Goal: Communication & Community: Answer question/provide support

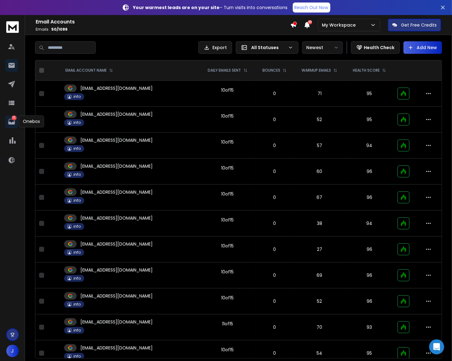
click at [11, 122] on icon at bounding box center [12, 122] width 8 height 8
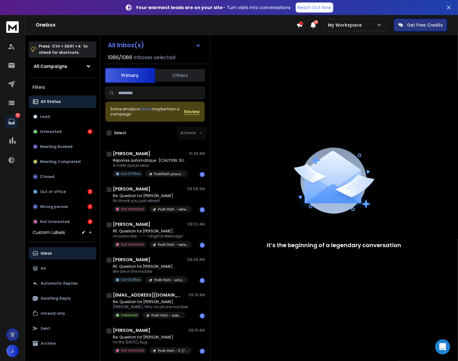
click at [126, 98] on input at bounding box center [154, 93] width 99 height 13
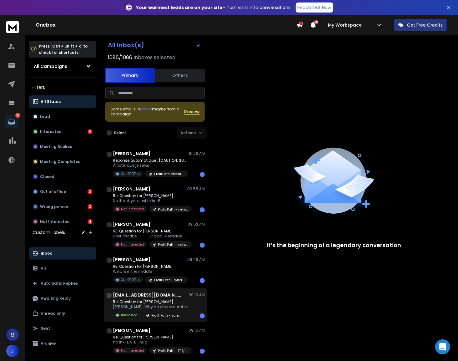
click at [163, 307] on p "Daniel, Why no phone number" at bounding box center [150, 306] width 75 height 5
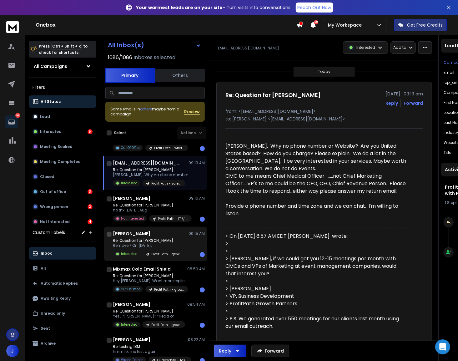
scroll to position [167, 0]
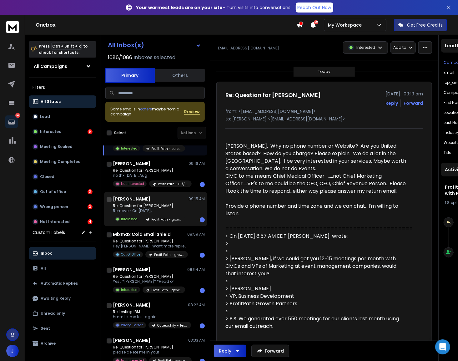
click at [158, 211] on p "Remove > On [DATE]," at bounding box center [149, 210] width 72 height 5
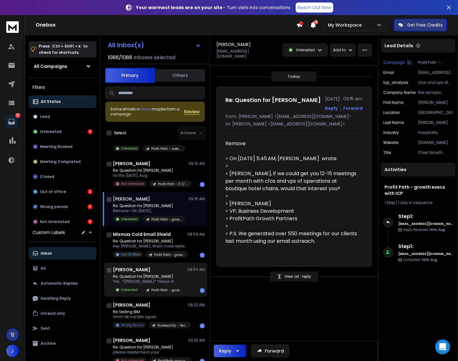
click at [167, 279] on p "Yes… *Nick Topping* *Head of" at bounding box center [149, 281] width 72 height 5
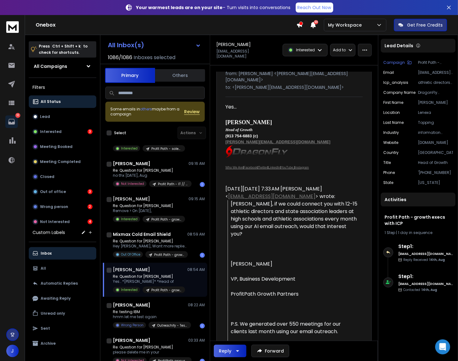
scroll to position [93, 0]
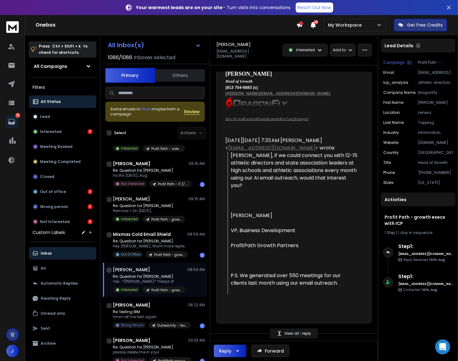
drag, startPoint x: 301, startPoint y: 317, endPoint x: 287, endPoint y: 286, distance: 34.5
click at [300, 329] on div "View all 1 reply" at bounding box center [294, 334] width 48 height 10
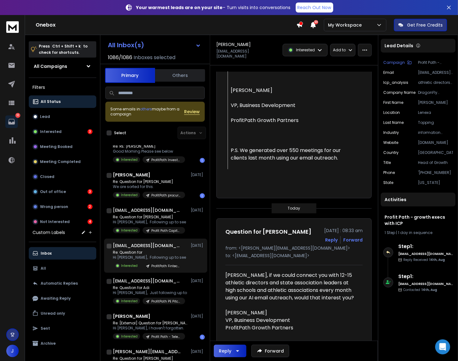
scroll to position [417, 0]
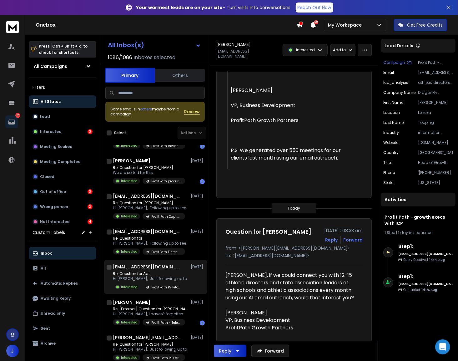
click at [179, 276] on p "Hi [PERSON_NAME], Just following up to" at bounding box center [150, 278] width 74 height 5
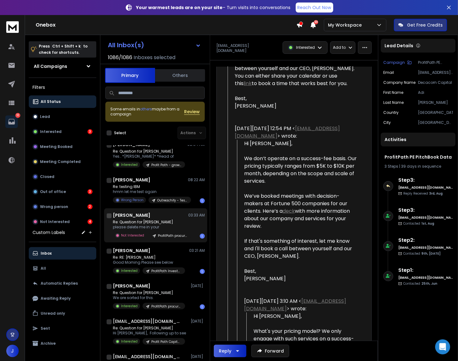
scroll to position [250, 0]
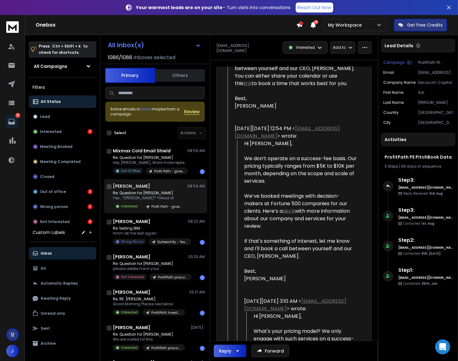
click at [159, 196] on p "Yes… *Nick Topping* *Head of" at bounding box center [149, 198] width 72 height 5
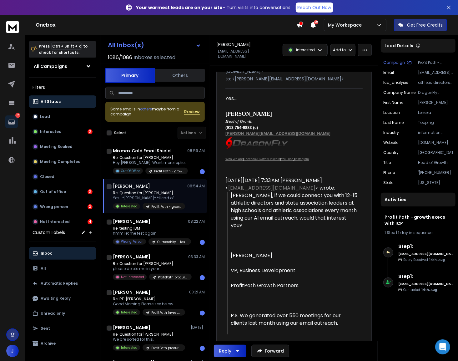
scroll to position [9, 0]
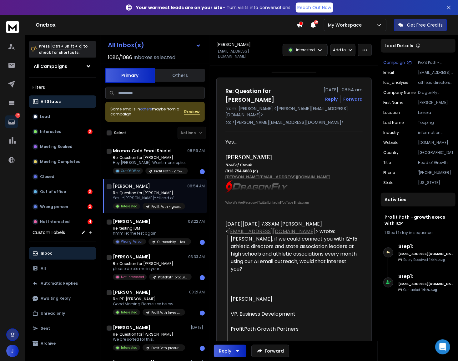
drag, startPoint x: 347, startPoint y: 154, endPoint x: 337, endPoint y: 173, distance: 21.6
click at [346, 162] on div "Head of Growth" at bounding box center [292, 165] width 132 height 6
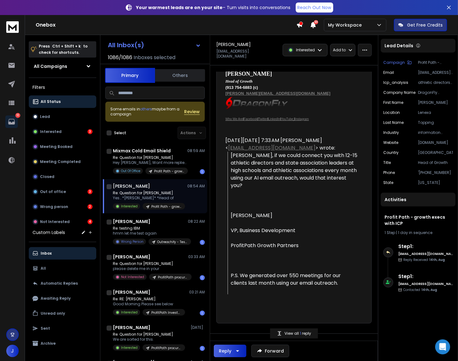
click at [350, 233] on blockquote "Nick, if we could connect you with 12-15 athletic directors and state associati…" at bounding box center [293, 223] width 130 height 143
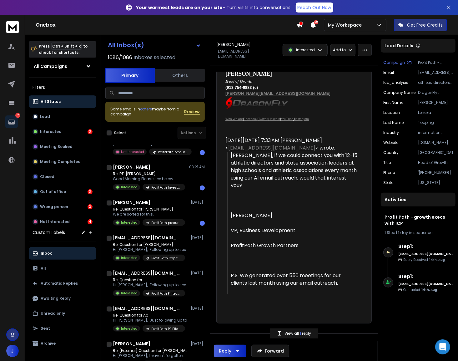
scroll to position [0, 0]
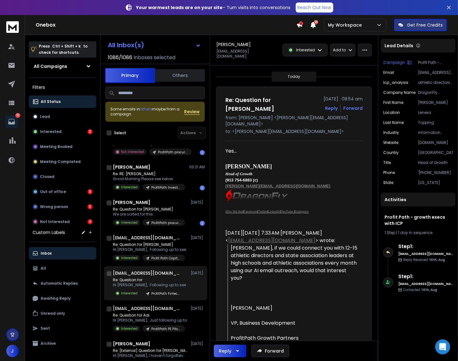
click at [140, 278] on p "Re: Question for" at bounding box center [149, 280] width 73 height 5
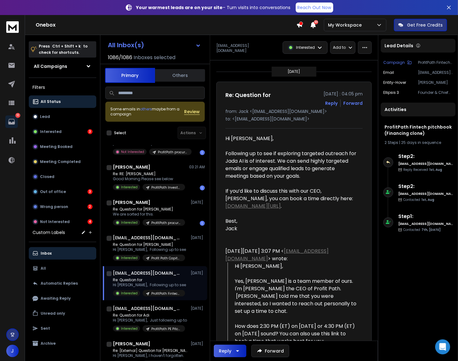
scroll to position [42, 0]
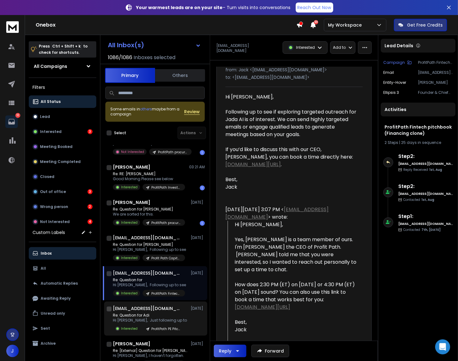
click at [167, 312] on div "adi@decacorn.vc 13 Aug Re: Question for Adi Hi Adi, Just following up to Intere…" at bounding box center [159, 318] width 92 height 27
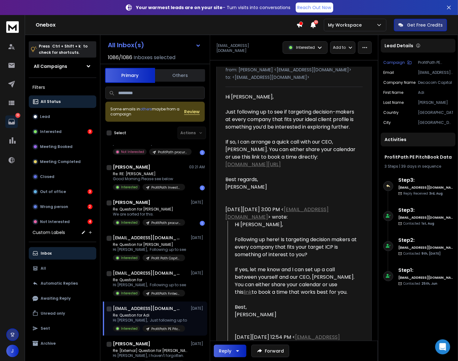
click at [295, 268] on div "Hi Adi, Following up here! Is targeting decision makers at every company that f…" at bounding box center [296, 270] width 123 height 98
copy div "Bricknell"
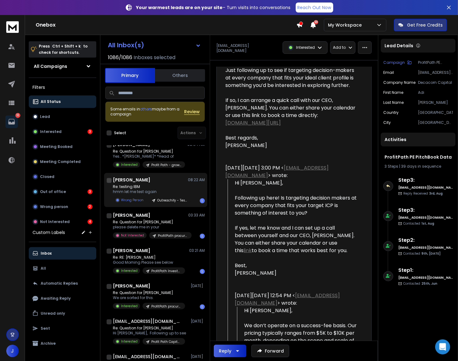
scroll to position [250, 0]
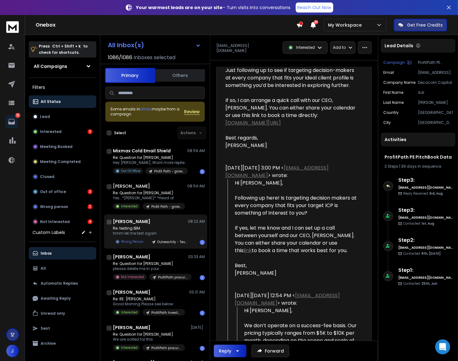
drag, startPoint x: 136, startPoint y: 196, endPoint x: 196, endPoint y: 234, distance: 71.7
click at [136, 196] on p "Yes… *Nick Topping* *Head of" at bounding box center [149, 198] width 72 height 5
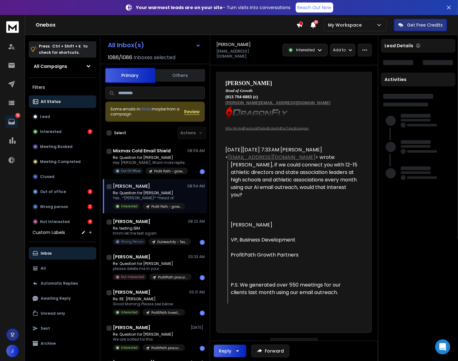
drag, startPoint x: 227, startPoint y: 351, endPoint x: 244, endPoint y: 260, distance: 92.4
click at [226, 351] on div "Reply" at bounding box center [225, 351] width 13 height 6
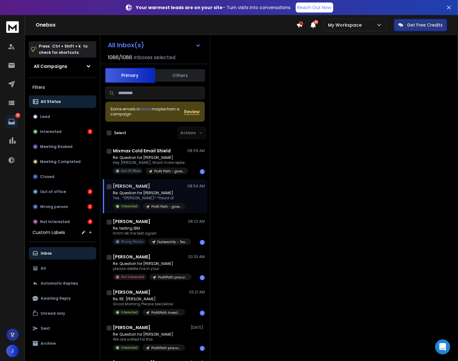
scroll to position [0, 0]
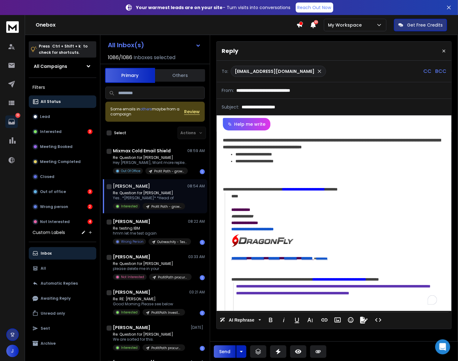
click at [239, 139] on strong "**********" at bounding box center [332, 143] width 218 height 11
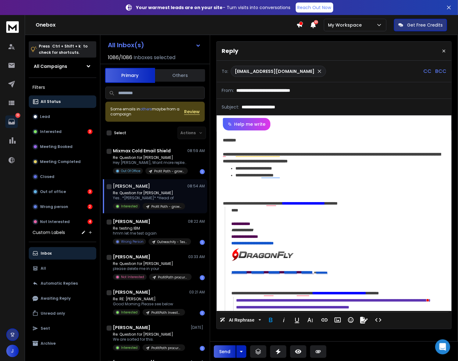
click at [415, 154] on strong "**********" at bounding box center [332, 157] width 218 height 11
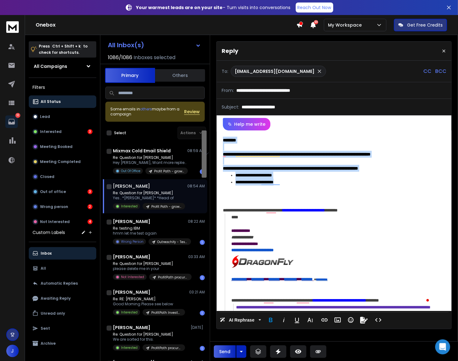
drag, startPoint x: 297, startPoint y: 184, endPoint x: 217, endPoint y: 135, distance: 94.0
click at [217, 135] on div "**********" at bounding box center [334, 220] width 235 height 181
copy div "**********"
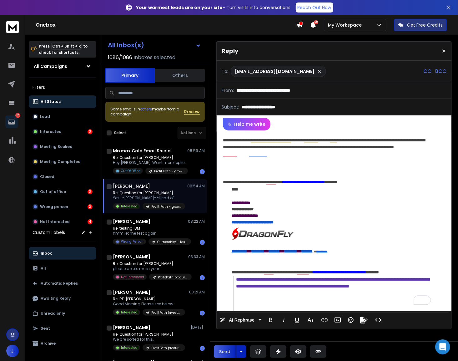
drag, startPoint x: 238, startPoint y: 140, endPoint x: 242, endPoint y: 138, distance: 4.3
click at [238, 140] on p "**********" at bounding box center [327, 147] width 208 height 21
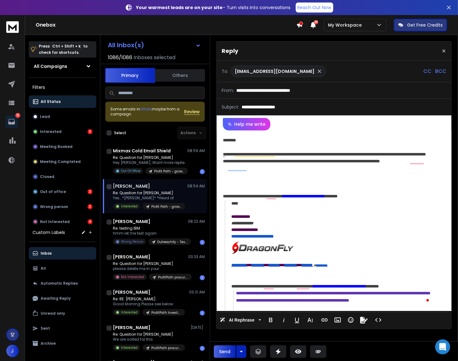
click at [400, 155] on p "**********" at bounding box center [327, 161] width 208 height 21
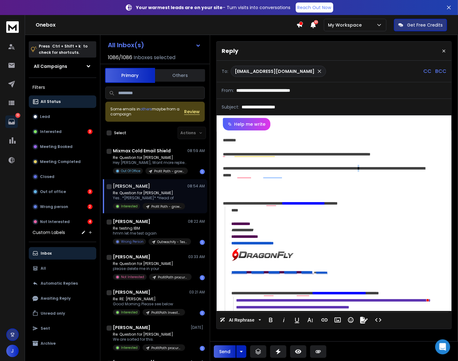
click at [390, 168] on p "**********" at bounding box center [327, 172] width 208 height 14
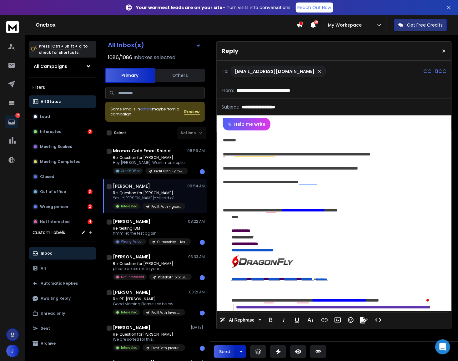
click at [273, 181] on p "**********" at bounding box center [327, 175] width 208 height 21
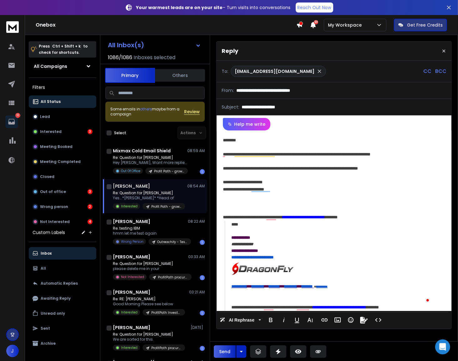
click at [243, 190] on p "**********" at bounding box center [327, 189] width 208 height 7
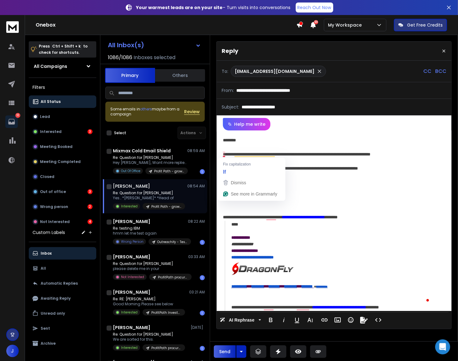
click at [224, 153] on p "**********" at bounding box center [327, 154] width 208 height 7
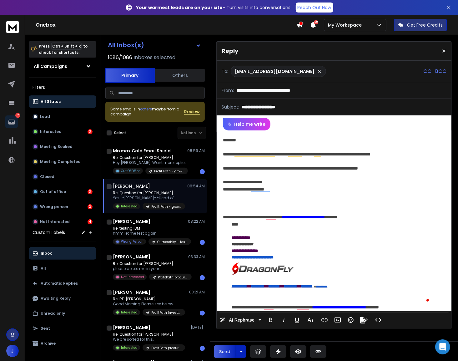
drag, startPoint x: 226, startPoint y: 350, endPoint x: 18, endPoint y: 270, distance: 223.2
click at [226, 350] on button "Send" at bounding box center [225, 351] width 22 height 13
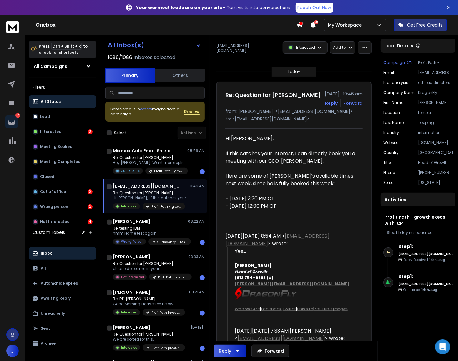
click at [237, 136] on div "Hi Nick," at bounding box center [292, 139] width 132 height 8
copy div "Nick"
drag, startPoint x: 427, startPoint y: 94, endPoint x: 422, endPoint y: 94, distance: 5.0
click at [427, 94] on p "DragonFly Athletics" at bounding box center [435, 92] width 35 height 5
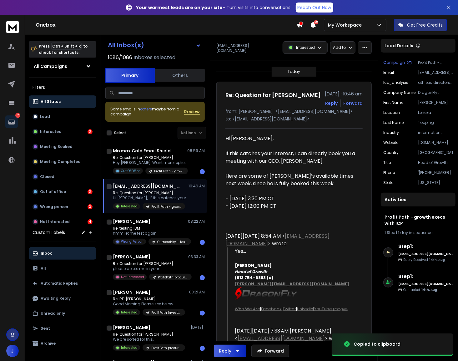
click at [432, 74] on p "[EMAIL_ADDRESS][DOMAIN_NAME]" at bounding box center [435, 72] width 35 height 5
click at [330, 211] on div at bounding box center [292, 214] width 132 height 8
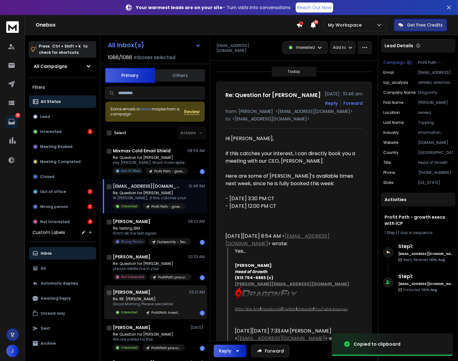
click at [144, 307] on div "Re: RE: Christopher - AI Good Morning Please see below Interested ProfitPath In…" at bounding box center [149, 306] width 72 height 19
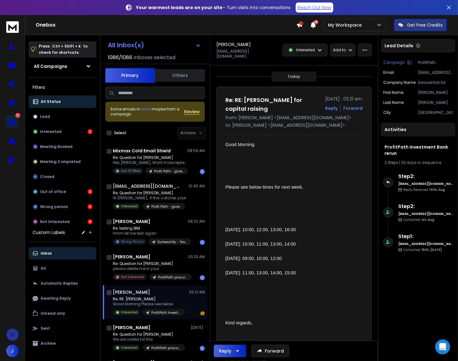
click at [283, 115] on p "from: Catherine Rodgers <crodgers@swissential.com>" at bounding box center [294, 118] width 137 height 6
click at [437, 284] on div "ProfitPath Investment Bank rerun 2 Steps | 29 days in sequence Step 2 : jbrick@…" at bounding box center [418, 219] width 75 height 167
click at [425, 72] on p "ccieslik@swissential.com" at bounding box center [435, 72] width 35 height 5
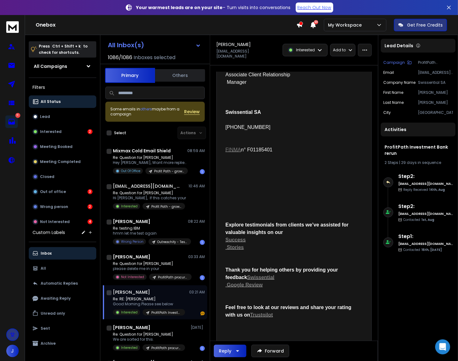
scroll to position [334, 0]
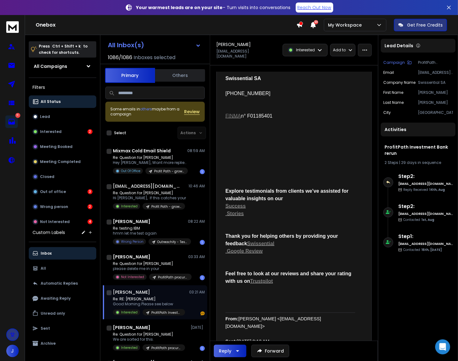
drag, startPoint x: 266, startPoint y: 135, endPoint x: 258, endPoint y: 121, distance: 16.4
click at [266, 97] on div "+41 22 786 20 20" at bounding box center [292, 94] width 132 height 8
drag, startPoint x: 258, startPoint y: 116, endPoint x: 223, endPoint y: 117, distance: 35.4
copy b "Swissential SA"
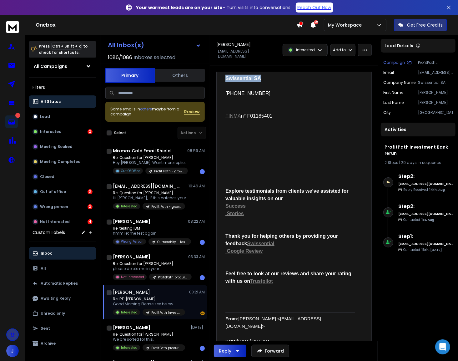
click at [421, 306] on div "Lead Details Campaign ProfitPath Investment Bank rerun Email ccieslik@swissenti…" at bounding box center [418, 215] width 80 height 361
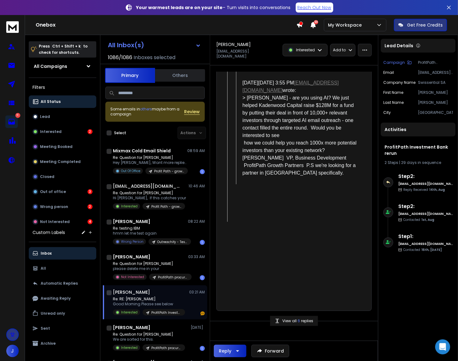
scroll to position [2157, 0]
click at [294, 319] on p "View all 6 replies" at bounding box center [298, 321] width 31 height 5
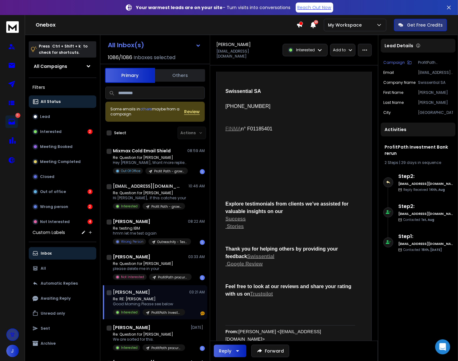
scroll to position [279, 0]
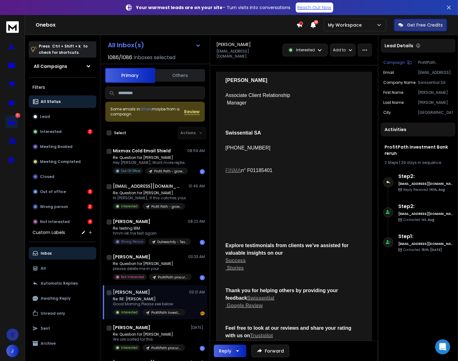
drag, startPoint x: 425, startPoint y: 283, endPoint x: 422, endPoint y: 281, distance: 3.3
click at [424, 283] on div "ProfitPath Investment Bank rerun 2 Steps | 29 days in sequence Step 2 : jbrick@…" at bounding box center [418, 219] width 75 height 167
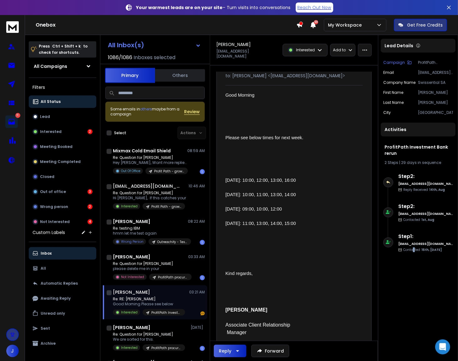
scroll to position [29, 0]
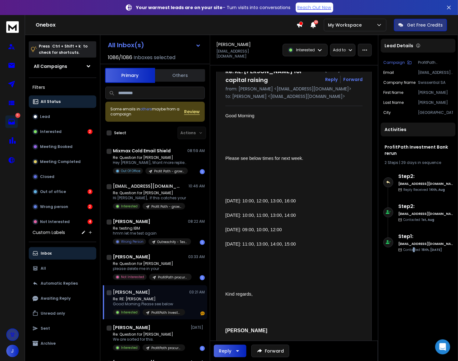
click at [358, 204] on div "Tuesday: 10:00, 12:00, 13:00, 16:00" at bounding box center [292, 200] width 132 height 7
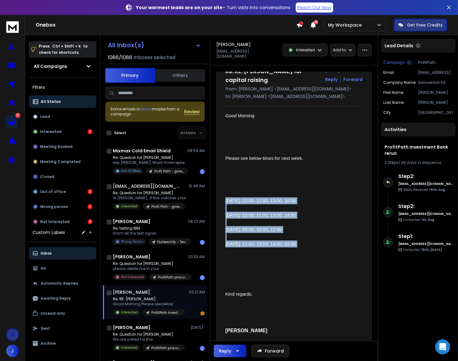
copy div "Tuesday: 10:00, 12:00, 13:00, 16:00 Wednesday: 10:00, 11:00, 13:00, 14:00 Thurs…"
drag, startPoint x: 227, startPoint y: 211, endPoint x: 294, endPoint y: 289, distance: 103.2
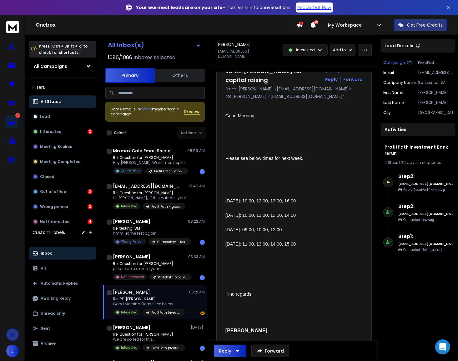
click at [326, 190] on div at bounding box center [292, 179] width 132 height 21
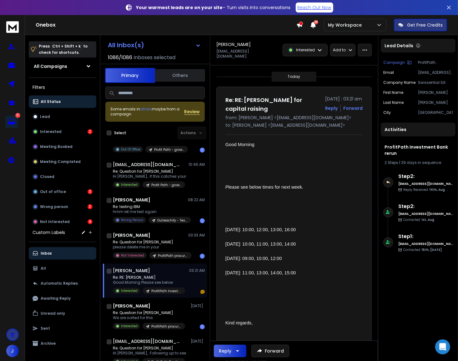
scroll to position [292, 0]
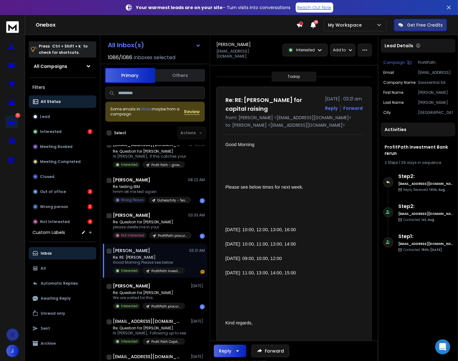
click at [284, 122] on p "to: Christopher Cieslik <ccieslik@swissential.com>" at bounding box center [294, 125] width 137 height 6
click at [435, 71] on p "ccieslik@swissential.com" at bounding box center [435, 72] width 35 height 5
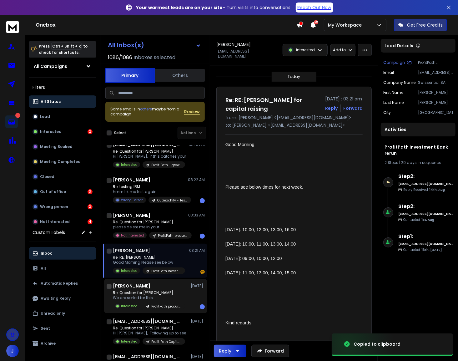
scroll to position [334, 0]
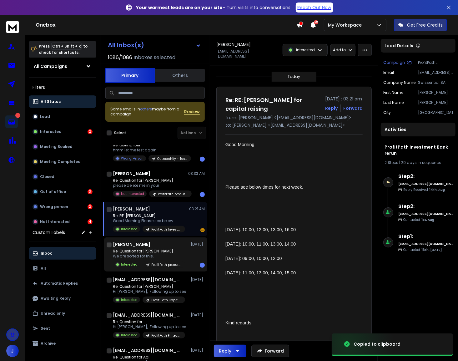
click at [155, 251] on p "Re: Question for [PERSON_NAME]" at bounding box center [149, 251] width 72 height 5
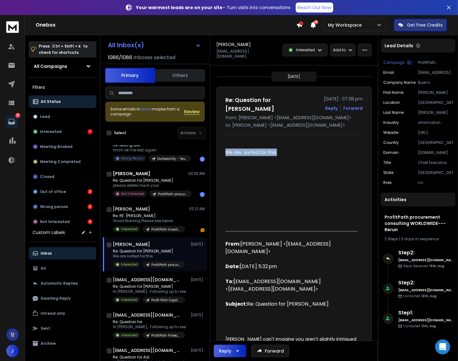
copy span "We are sorted for this."
drag, startPoint x: 284, startPoint y: 150, endPoint x: 216, endPoint y: 152, distance: 68.5
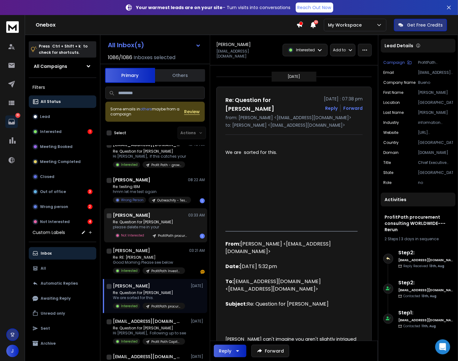
scroll to position [250, 0]
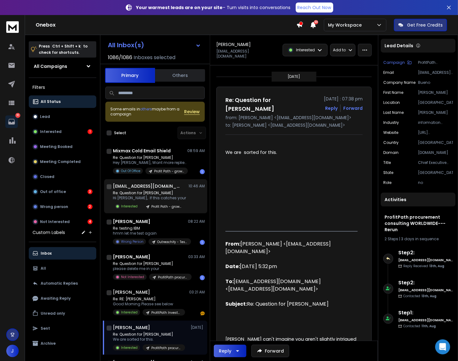
click at [166, 198] on p "Hi [PERSON_NAME], If this catches your" at bounding box center [149, 198] width 73 height 5
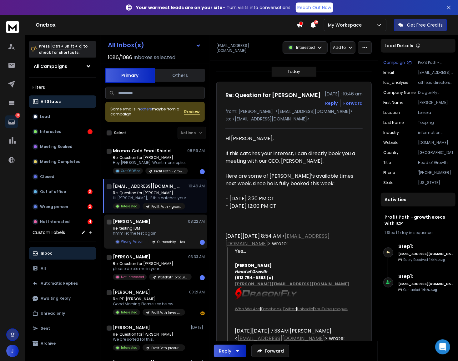
click at [171, 232] on p "hmm let me test again" at bounding box center [150, 233] width 75 height 5
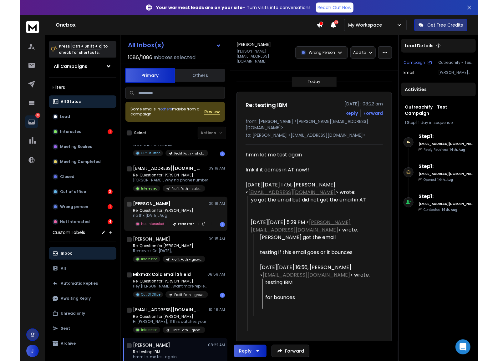
scroll to position [125, 0]
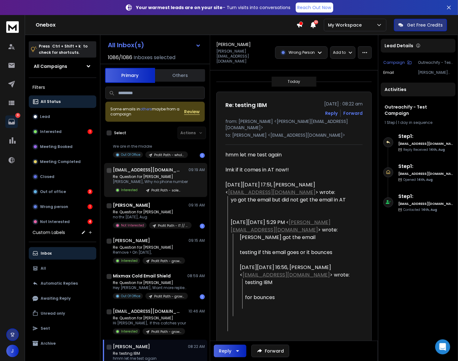
click at [157, 181] on p "Daniel, Why no phone number" at bounding box center [150, 181] width 75 height 5
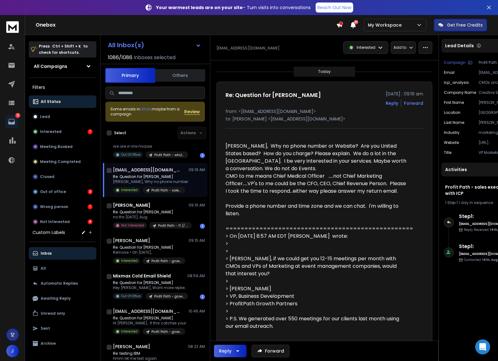
click at [458, 72] on p "[EMAIL_ADDRESS][DOMAIN_NAME]" at bounding box center [496, 72] width 35 height 5
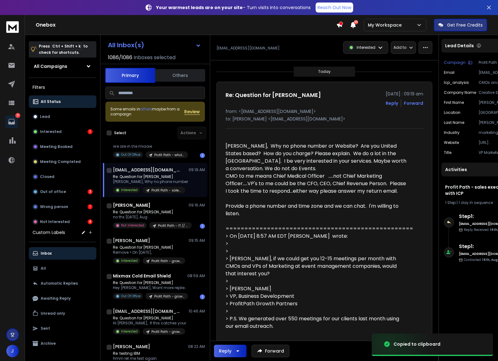
click at [242, 137] on div "Daniel, Why no phone number or Website? Are you United States based? How do you…" at bounding box center [320, 239] width 188 height 208
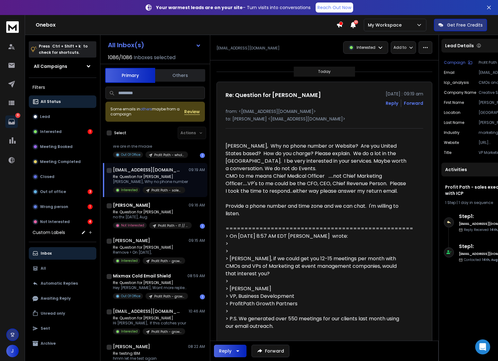
click at [458, 103] on p "Ken" at bounding box center [496, 102] width 35 height 5
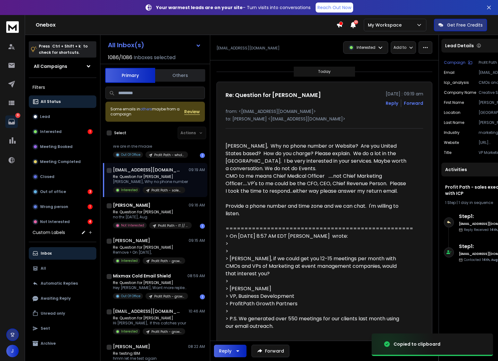
drag, startPoint x: 486, startPoint y: 93, endPoint x: 474, endPoint y: 95, distance: 11.5
click at [458, 93] on p "Creative Solutions Group" at bounding box center [496, 92] width 35 height 5
click at [277, 205] on div "Daniel, Why no phone number or Website? Are you United States based? How do you…" at bounding box center [320, 239] width 188 height 208
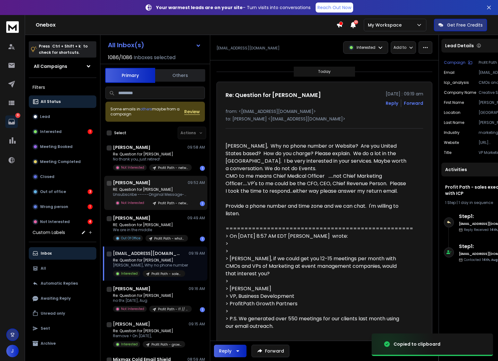
scroll to position [0, 0]
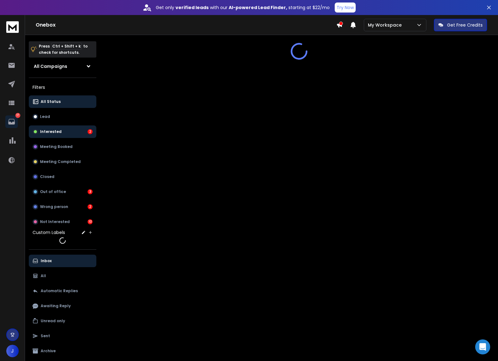
click at [53, 133] on p "Interested" at bounding box center [51, 131] width 22 height 5
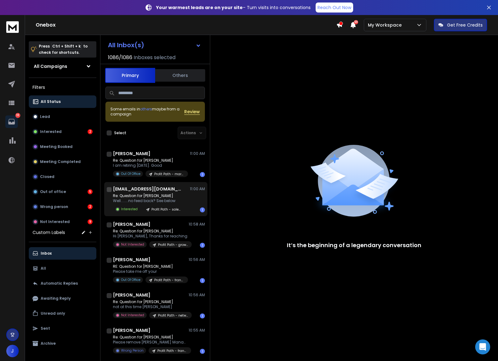
click at [156, 203] on p "Well........no feed back? See below" at bounding box center [149, 200] width 72 height 5
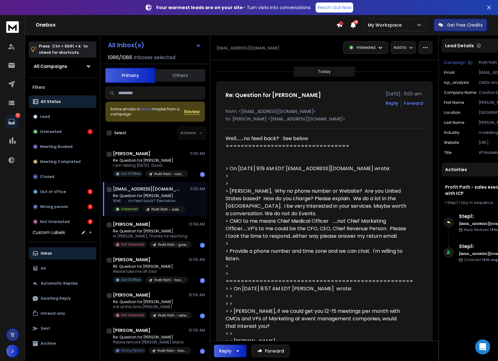
click at [223, 350] on div "Reply" at bounding box center [225, 351] width 13 height 6
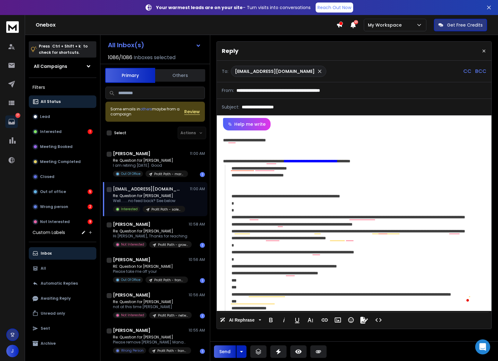
click at [283, 139] on div "**********" at bounding box center [347, 140] width 248 height 7
click at [282, 141] on div "**********" at bounding box center [347, 140] width 248 height 7
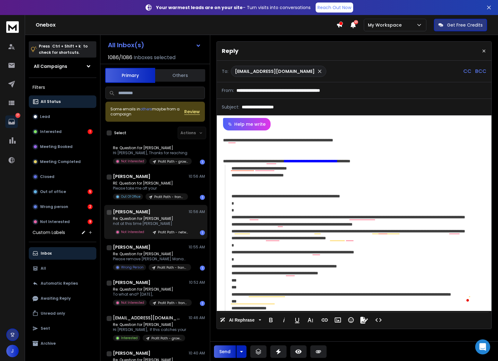
scroll to position [125, 0]
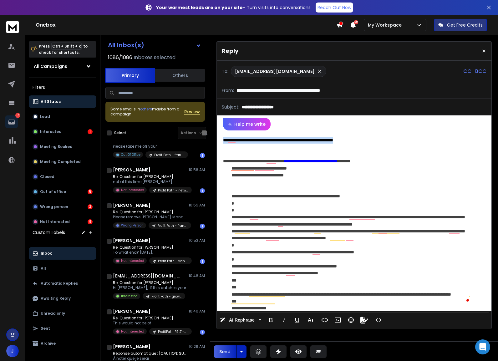
drag, startPoint x: 364, startPoint y: 141, endPoint x: 214, endPoint y: 140, distance: 149.2
click at [214, 140] on div "**********" at bounding box center [354, 221] width 288 height 372
copy div "**********"
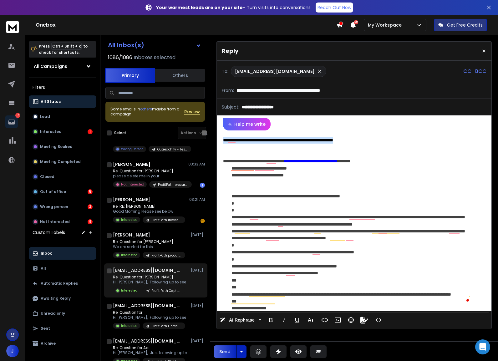
scroll to position [667, 0]
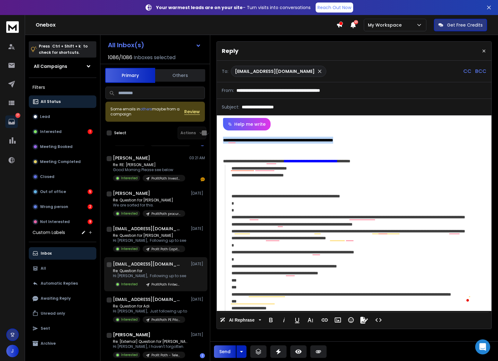
click at [176, 273] on p "Re: Question for" at bounding box center [149, 270] width 73 height 5
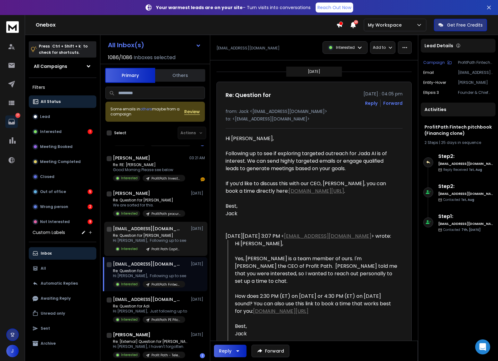
click at [153, 236] on p "Re: Question for [PERSON_NAME]" at bounding box center [149, 235] width 73 height 5
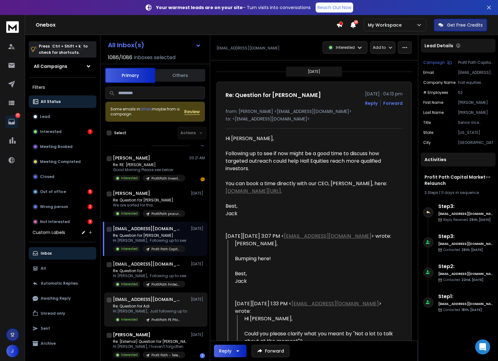
click at [151, 307] on p "Re: Question for Adi" at bounding box center [150, 306] width 74 height 5
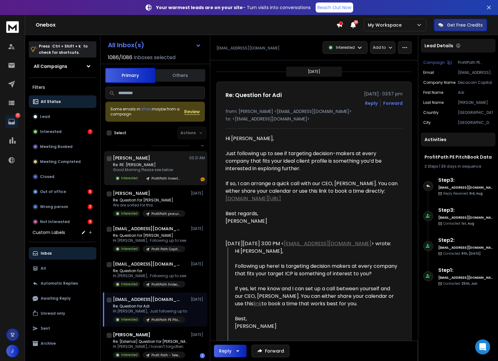
click at [152, 171] on p "Good Morning Please see below" at bounding box center [149, 169] width 72 height 5
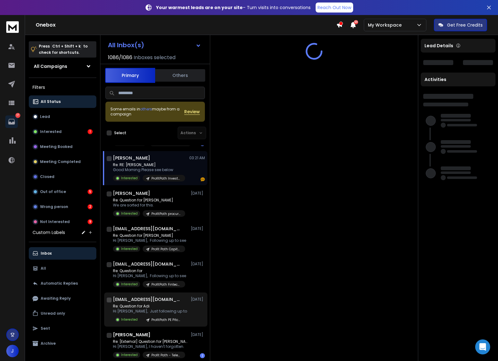
click at [142, 313] on p "Hi [PERSON_NAME], Just following up to" at bounding box center [150, 311] width 74 height 5
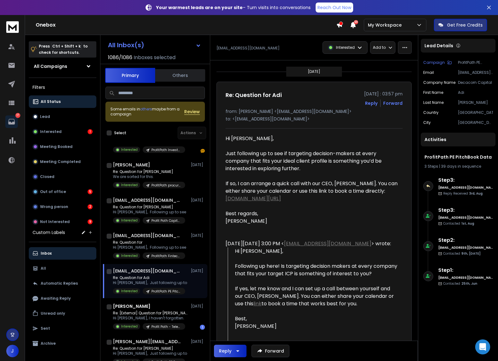
scroll to position [709, 0]
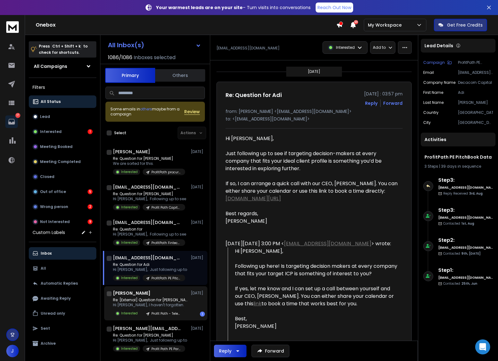
click at [166, 302] on p "Re: [External] Question for [PERSON_NAME]" at bounding box center [150, 300] width 75 height 5
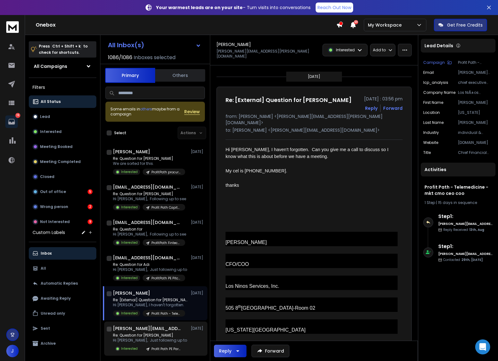
click at [151, 340] on p "Hi [PERSON_NAME], Just following up to" at bounding box center [150, 340] width 74 height 5
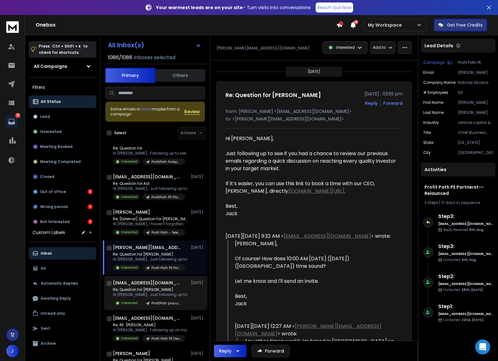
scroll to position [793, 0]
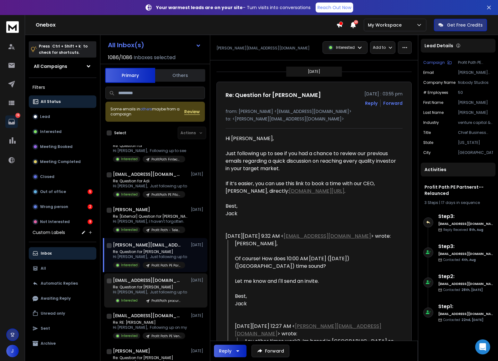
click at [162, 282] on h1 "[EMAIL_ADDRESS][DOMAIN_NAME]" at bounding box center [147, 280] width 69 height 6
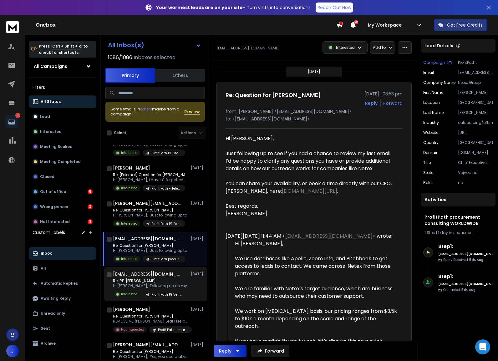
click at [154, 279] on p "Re: RE: [PERSON_NAME]" at bounding box center [150, 280] width 74 height 5
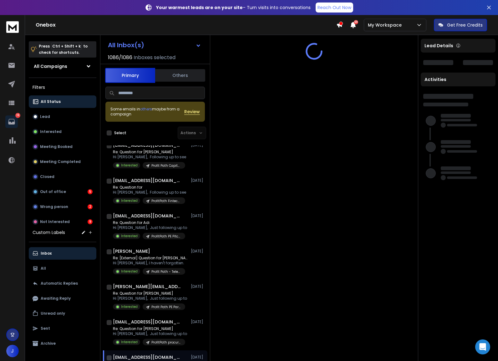
scroll to position [709, 0]
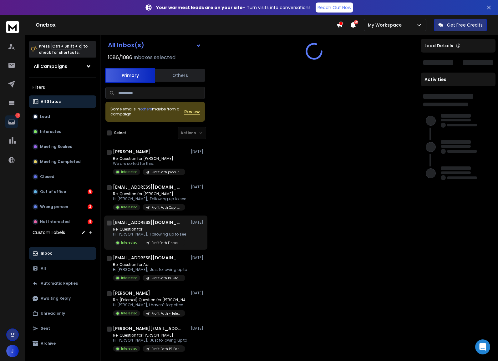
click at [155, 230] on p "Re: Question for" at bounding box center [149, 229] width 73 height 5
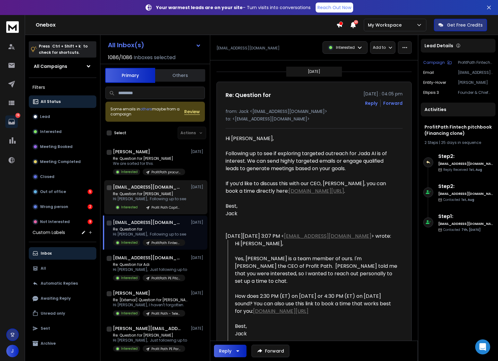
click at [163, 193] on p "Re: Question for [PERSON_NAME]" at bounding box center [149, 193] width 73 height 5
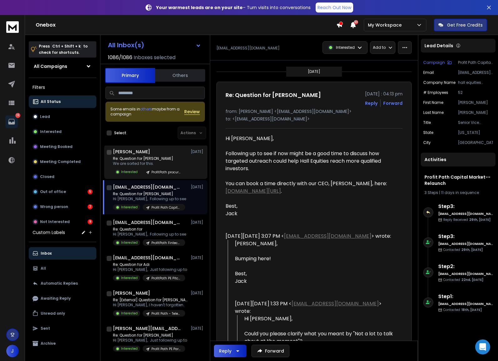
click at [159, 161] on p "We are sorted for this." at bounding box center [149, 163] width 72 height 5
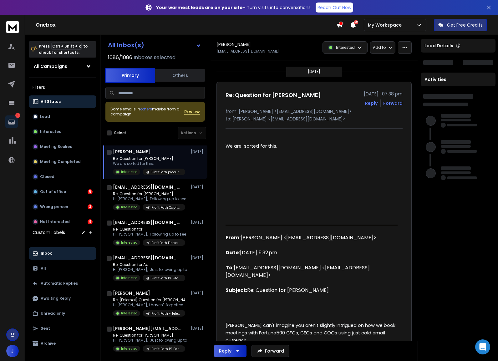
scroll to position [626, 0]
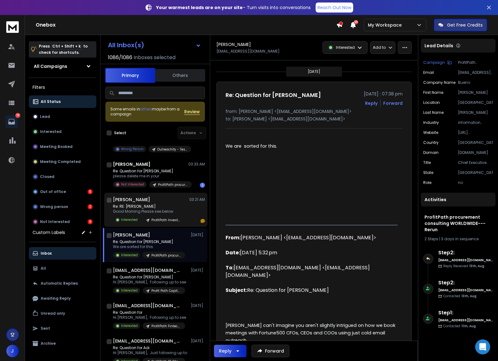
click at [153, 208] on p "Re: RE: [PERSON_NAME]" at bounding box center [149, 206] width 72 height 5
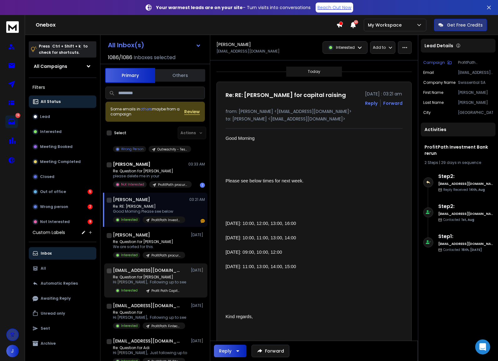
click at [159, 282] on p "Hi [PERSON_NAME], Following up to see" at bounding box center [149, 282] width 73 height 5
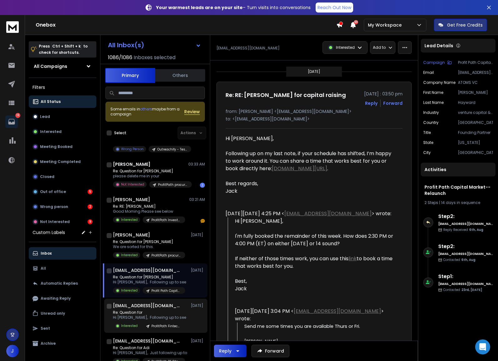
click at [171, 307] on div "diego@jada-ai.com 13 Aug" at bounding box center [159, 306] width 92 height 6
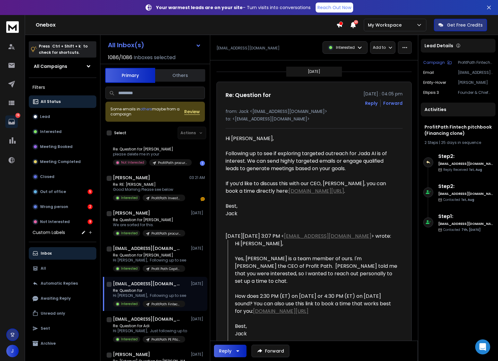
scroll to position [667, 0]
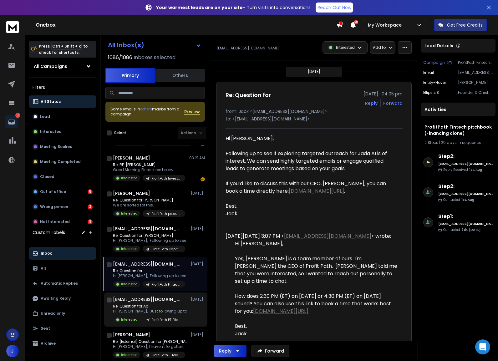
click at [158, 301] on div "adi@decacorn.vc 13 Aug" at bounding box center [159, 299] width 92 height 6
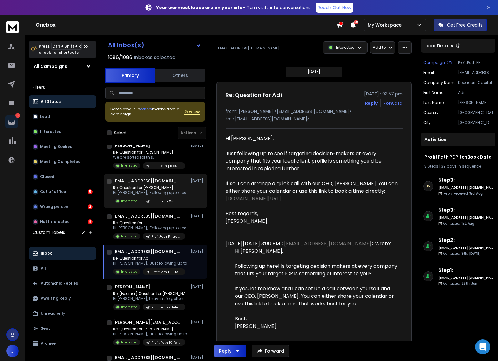
scroll to position [751, 0]
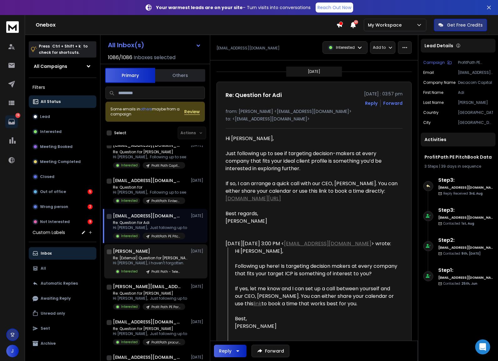
click at [152, 261] on p "Hi [PERSON_NAME], I haven't forgotten." at bounding box center [150, 263] width 75 height 5
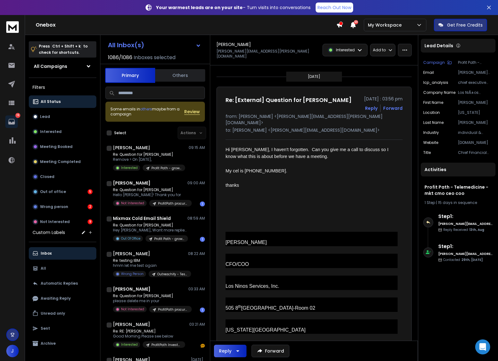
scroll to position [459, 0]
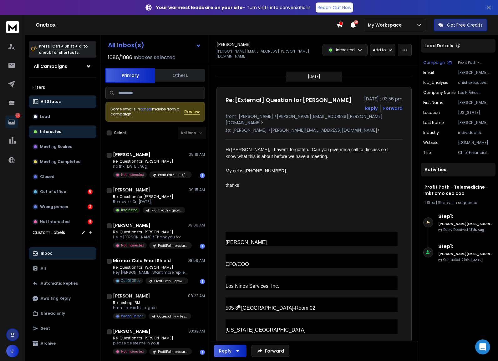
click at [56, 133] on p "Interested" at bounding box center [51, 131] width 22 height 5
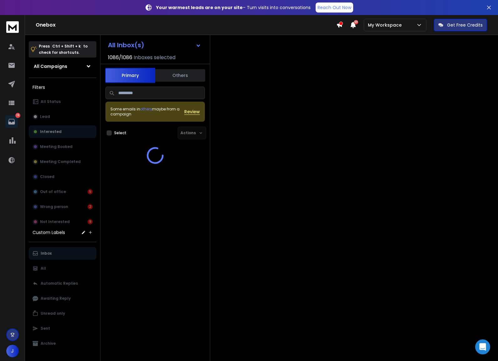
scroll to position [0, 0]
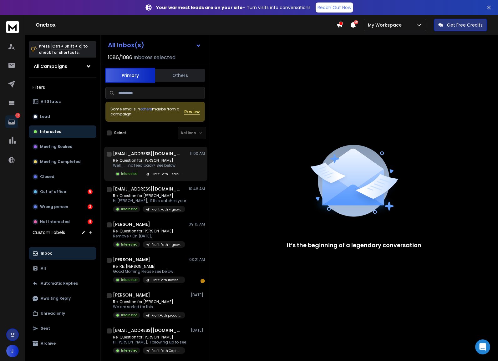
click at [175, 168] on div "Re: Question for Ken Well........no feed back? See below Interested Profit Path…" at bounding box center [149, 167] width 72 height 19
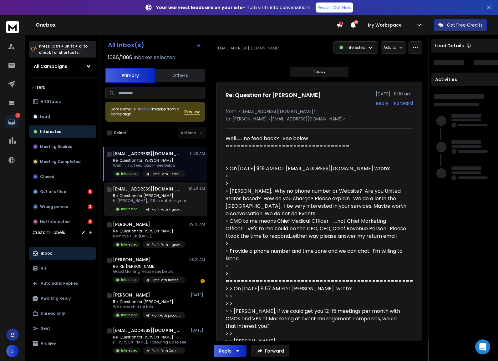
drag, startPoint x: 173, startPoint y: 193, endPoint x: 164, endPoint y: 212, distance: 20.9
click at [173, 193] on div "nick@dragonflyathletics.com 10:46 AM Re: Question for Nick Hi Nick, If this cat…" at bounding box center [159, 199] width 92 height 27
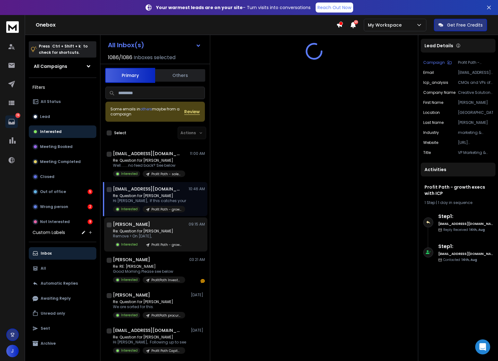
click at [143, 232] on p "Re: Question for [PERSON_NAME]" at bounding box center [149, 231] width 72 height 5
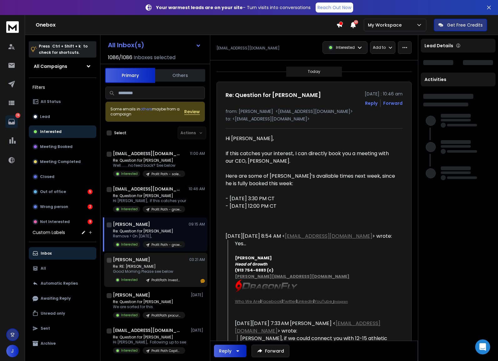
click at [146, 261] on h1 "[PERSON_NAME]" at bounding box center [131, 260] width 37 height 6
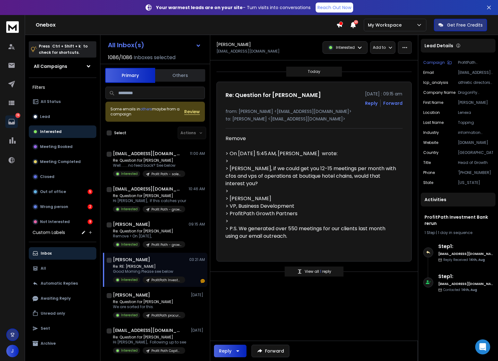
click at [151, 263] on div "Catherine Rodgers 03:21 AM Re: RE: Christopher - AI Good Morning Please see bel…" at bounding box center [159, 270] width 92 height 27
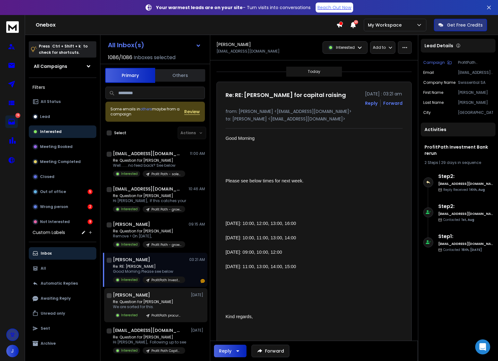
click at [172, 303] on p "Re: Question for [PERSON_NAME]" at bounding box center [149, 301] width 72 height 5
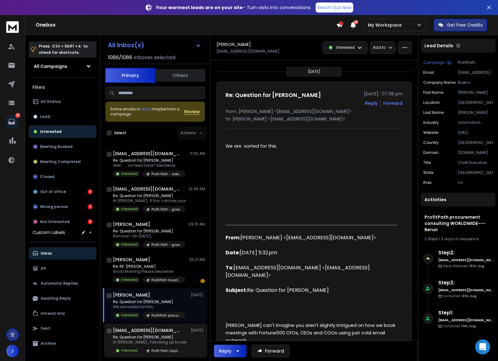
scroll to position [42, 0]
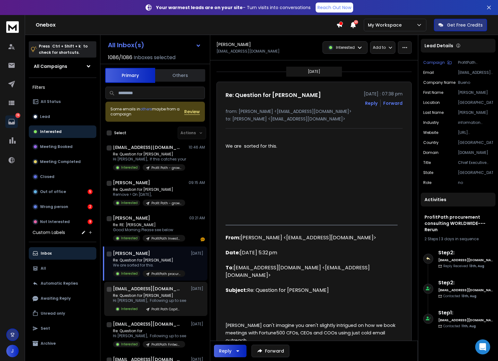
click at [162, 292] on h1 "[EMAIL_ADDRESS][DOMAIN_NAME]" at bounding box center [147, 289] width 69 height 6
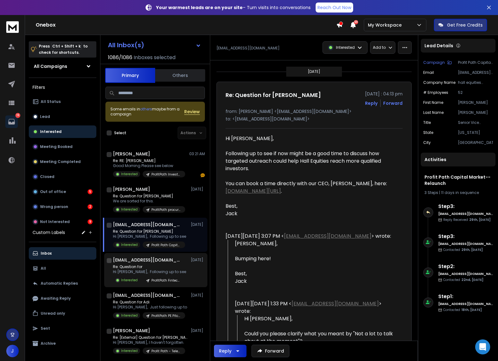
scroll to position [125, 0]
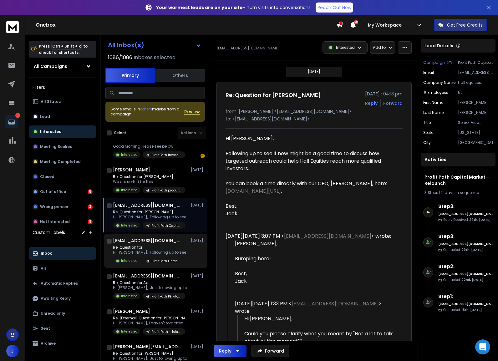
click at [137, 250] on p "Hi [PERSON_NAME], Following up to see" at bounding box center [149, 252] width 73 height 5
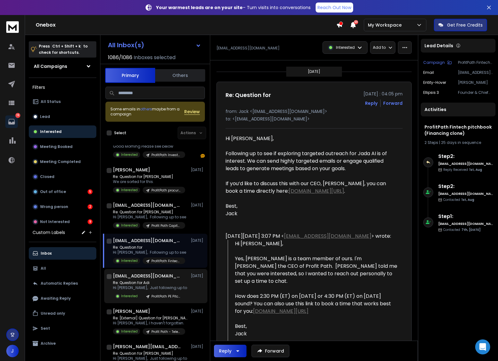
click at [147, 285] on p "Re: Question for Adi" at bounding box center [150, 282] width 74 height 5
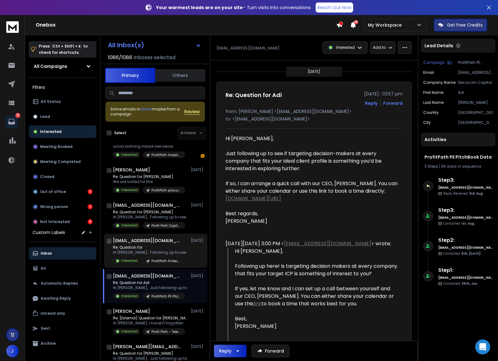
scroll to position [167, 0]
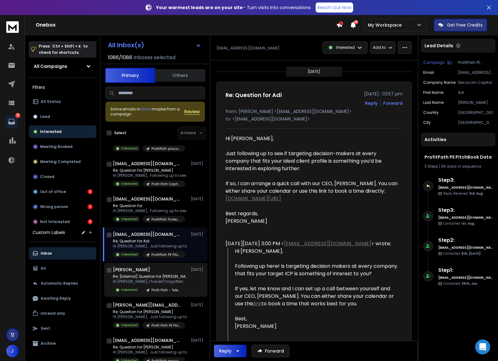
click at [148, 275] on p "Re: [External] Question for [PERSON_NAME]" at bounding box center [150, 276] width 75 height 5
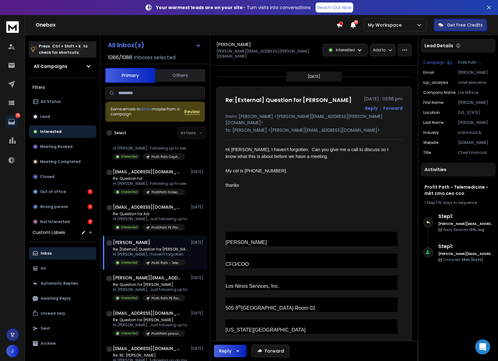
scroll to position [208, 0]
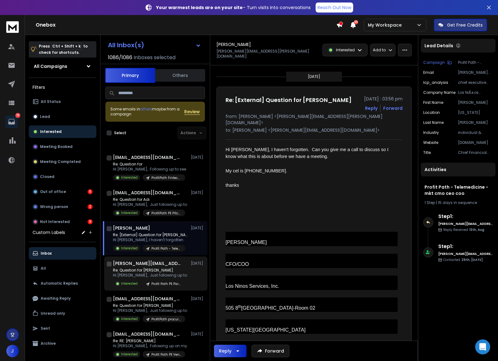
click at [150, 277] on p "Hi [PERSON_NAME], Just following up to" at bounding box center [150, 275] width 74 height 5
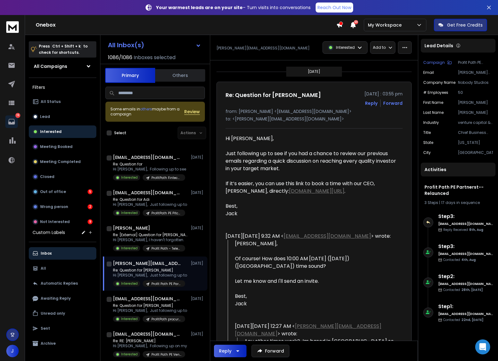
click at [157, 267] on div "jasonk@nobodystudios.com 13 Aug Re: Question for Jason Hi Jason, Just following…" at bounding box center [159, 273] width 92 height 27
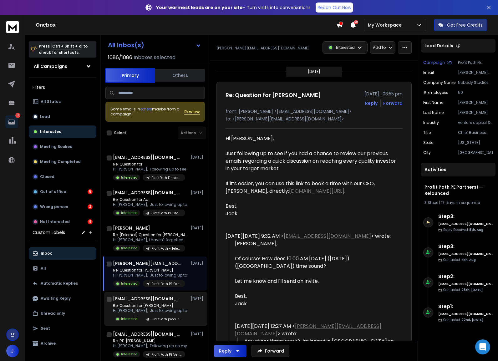
click at [168, 311] on p "Hi [PERSON_NAME], Just following up to" at bounding box center [150, 310] width 74 height 5
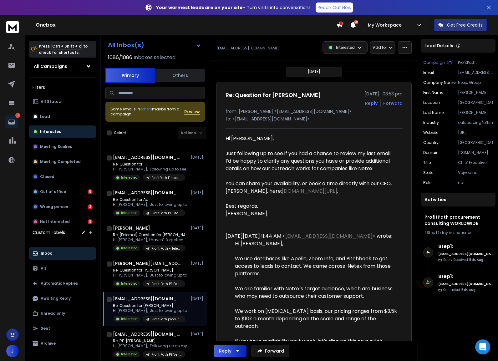
click at [136, 90] on input at bounding box center [154, 93] width 99 height 13
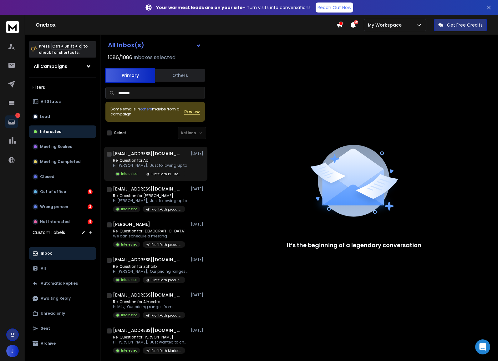
type input "*******"
click at [144, 168] on div "Re: Question for Adi Hi Adi, Just following up to Interested ProfitPath PE Pitc…" at bounding box center [150, 167] width 74 height 19
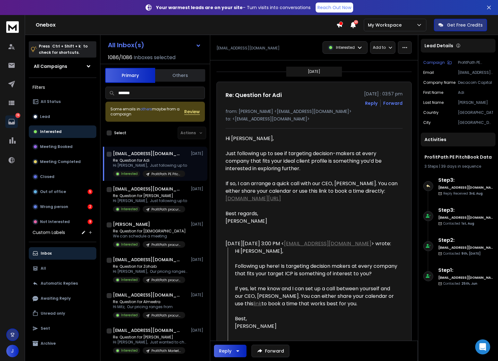
click at [133, 95] on input "*******" at bounding box center [154, 93] width 99 height 13
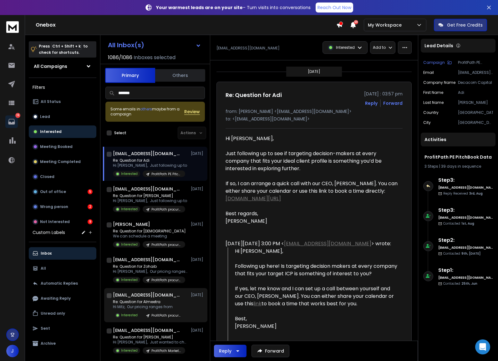
click at [173, 308] on p "Hi Mitz, Our pricing ranges from" at bounding box center [149, 306] width 72 height 5
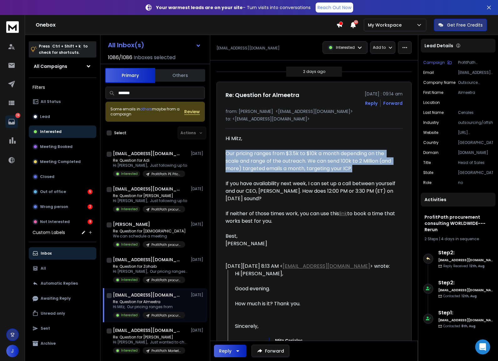
drag, startPoint x: 227, startPoint y: 152, endPoint x: 389, endPoint y: 152, distance: 161.8
click at [371, 169] on div "Our pricing ranges from $3.5k to $10k a month depending on the scale and range …" at bounding box center [312, 180] width 172 height 60
copy div "Our pricing ranges from $3.5k to $10k a month depending on the scale and range …"
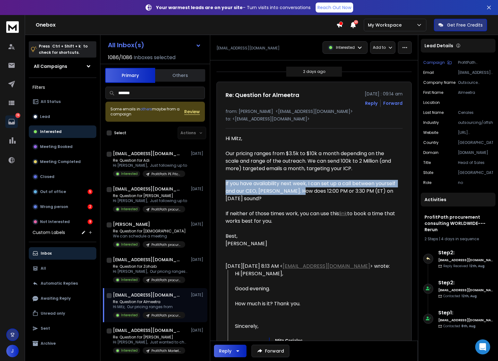
drag, startPoint x: 225, startPoint y: 181, endPoint x: 316, endPoint y: 191, distance: 91.0
copy div "If you have availability next week, I can set up a call between yourself and ou…"
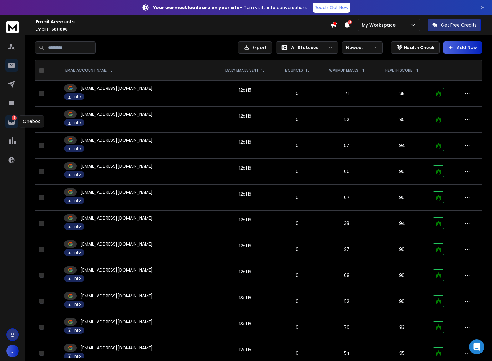
click at [13, 122] on icon at bounding box center [11, 122] width 7 height 6
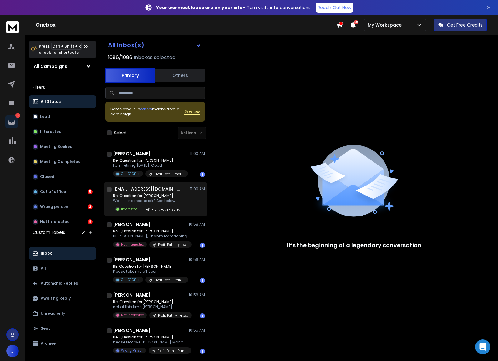
click at [184, 198] on p "Re: Question for [PERSON_NAME]" at bounding box center [149, 195] width 72 height 5
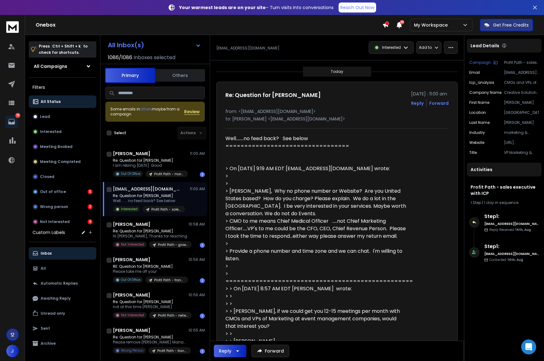
click at [498, 72] on p "[EMAIL_ADDRESS][DOMAIN_NAME]" at bounding box center [521, 72] width 35 height 5
click at [498, 91] on p "Creative Solutions Group" at bounding box center [521, 92] width 35 height 5
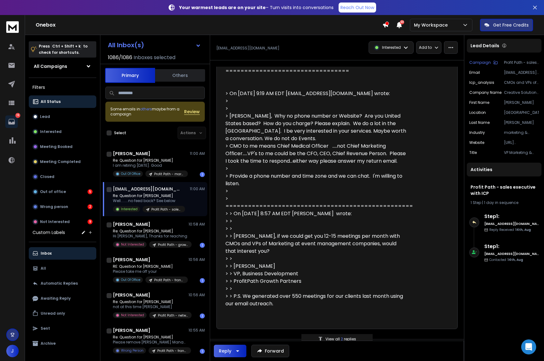
scroll to position [86, 0]
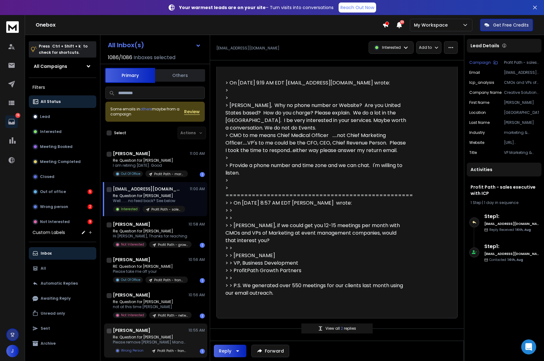
drag, startPoint x: 227, startPoint y: 352, endPoint x: 203, endPoint y: 334, distance: 29.5
click at [227, 352] on div "Reply" at bounding box center [225, 351] width 13 height 6
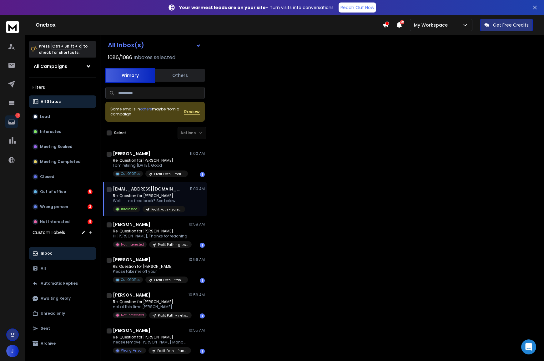
scroll to position [0, 0]
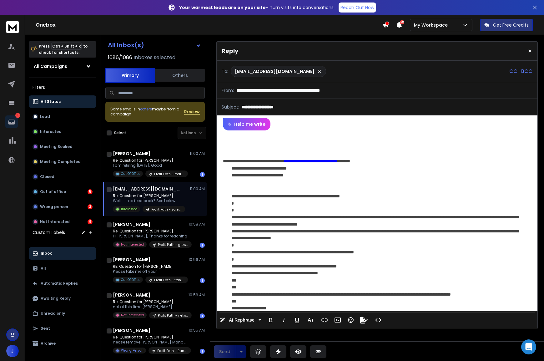
click at [233, 143] on div at bounding box center [377, 140] width 308 height 7
click at [233, 139] on div at bounding box center [377, 140] width 308 height 7
click at [233, 139] on div "To enrich screen reader interactions, please activate Accessibility in Grammarl…" at bounding box center [377, 140] width 308 height 7
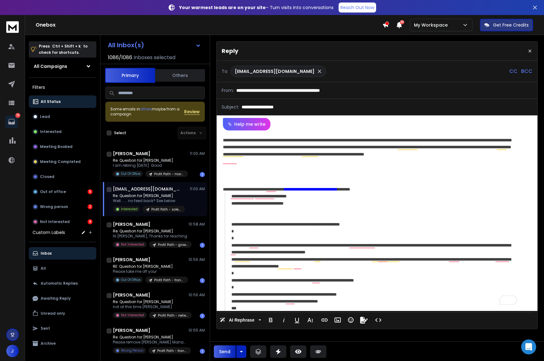
click at [239, 143] on div "**********" at bounding box center [370, 151] width 294 height 28
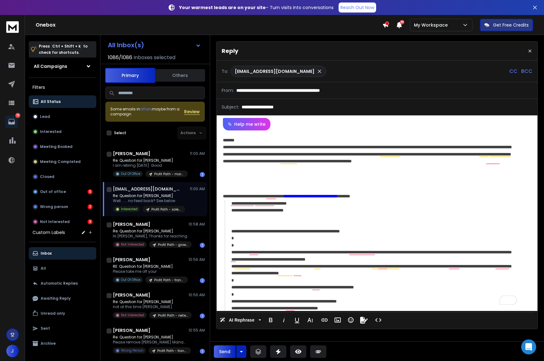
click at [347, 148] on div "**********" at bounding box center [370, 158] width 294 height 28
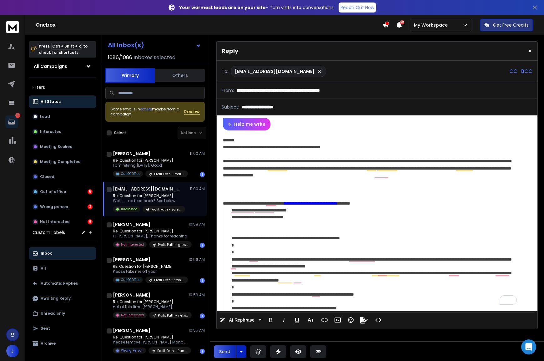
click at [354, 168] on div "**********" at bounding box center [370, 168] width 294 height 21
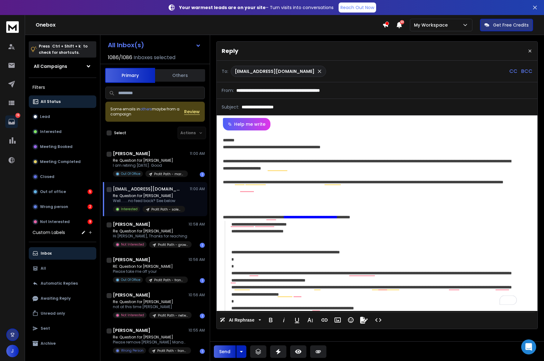
click at [408, 181] on div "**********" at bounding box center [370, 186] width 294 height 14
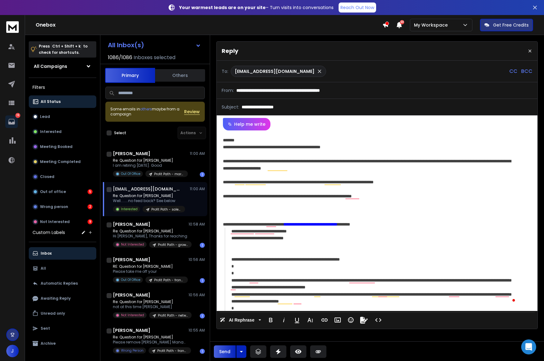
click at [303, 196] on div "**********" at bounding box center [370, 196] width 294 height 7
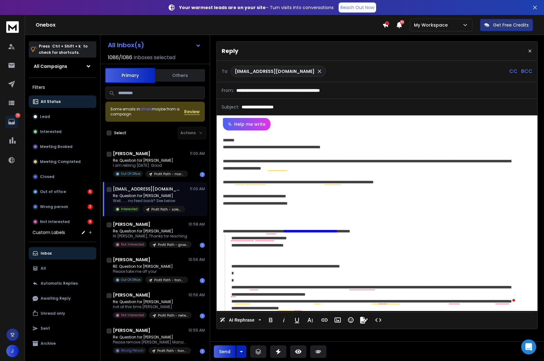
click at [267, 203] on div "**********" at bounding box center [370, 203] width 294 height 7
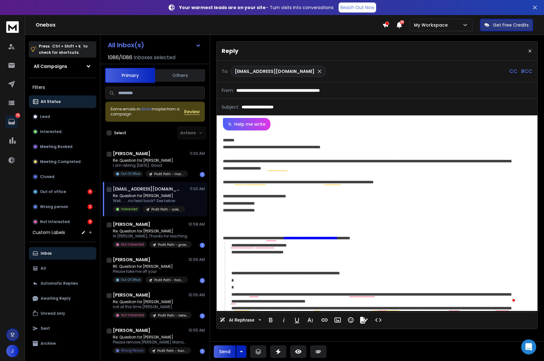
click at [224, 202] on div "**********" at bounding box center [370, 203] width 294 height 7
drag, startPoint x: 347, startPoint y: 145, endPoint x: 264, endPoint y: 150, distance: 83.3
click at [264, 150] on div "**********" at bounding box center [370, 147] width 294 height 7
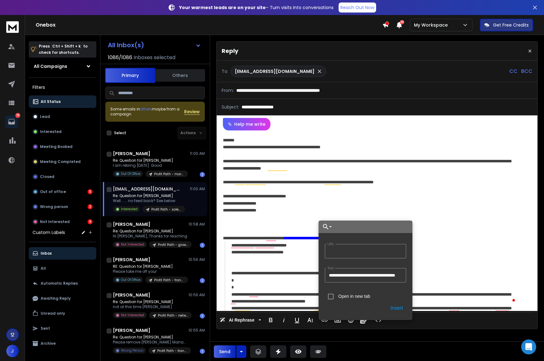
type input "**********"
click at [394, 306] on button "Insert" at bounding box center [397, 308] width 19 height 11
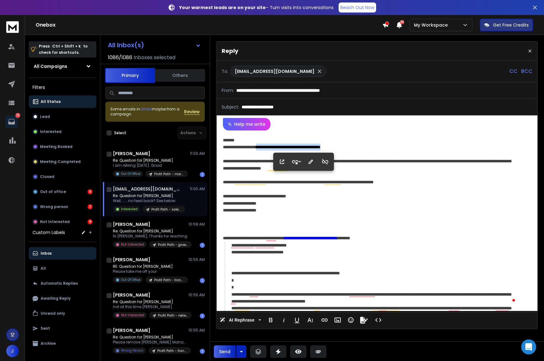
scroll to position [0, 0]
click at [307, 215] on div "To enrich screen reader interactions, please activate Accessibility in Grammarl…" at bounding box center [377, 217] width 308 height 7
click at [253, 138] on div "*******" at bounding box center [370, 140] width 294 height 7
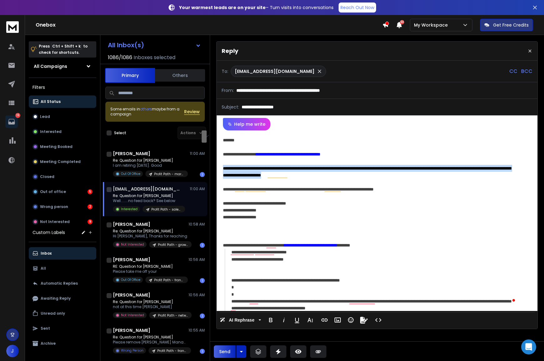
drag, startPoint x: 224, startPoint y: 167, endPoint x: 377, endPoint y: 175, distance: 153.2
click at [377, 175] on div "**********" at bounding box center [370, 172] width 294 height 14
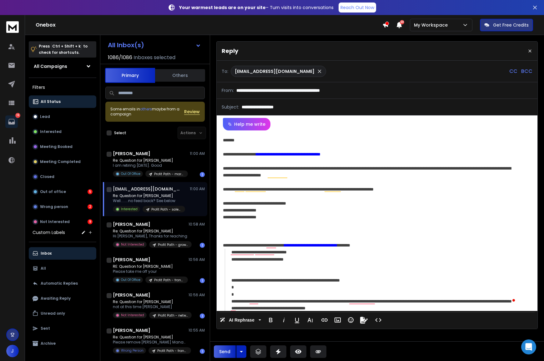
click at [318, 214] on div "**********" at bounding box center [370, 217] width 294 height 7
click at [221, 349] on button "Send" at bounding box center [225, 351] width 22 height 13
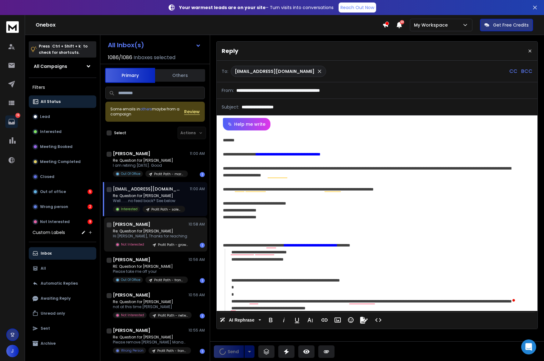
scroll to position [42, 0]
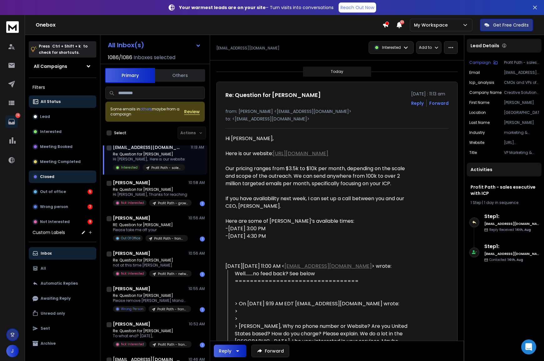
click at [326, 233] on div "-August 21 at 4:30 PM" at bounding box center [317, 236] width 183 height 8
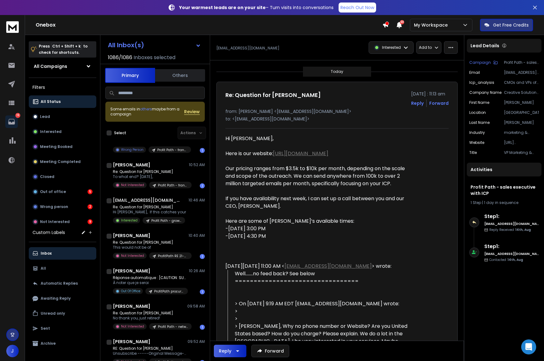
scroll to position [208, 0]
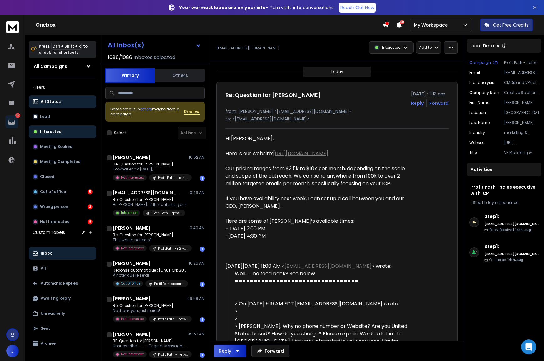
click at [49, 126] on button "Interested" at bounding box center [63, 131] width 68 height 13
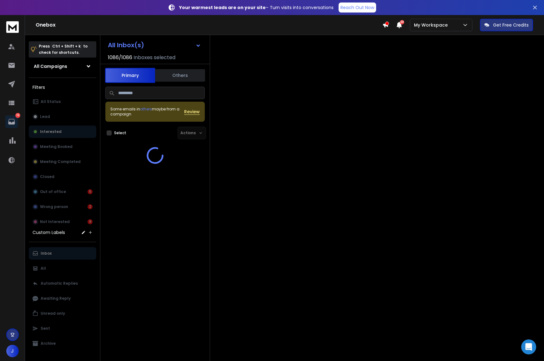
scroll to position [0, 0]
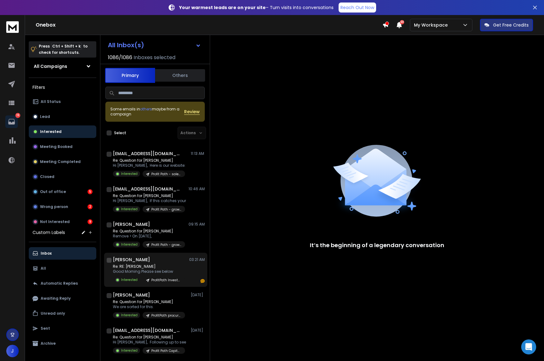
click at [155, 267] on p "Re: RE: [PERSON_NAME]" at bounding box center [149, 266] width 72 height 5
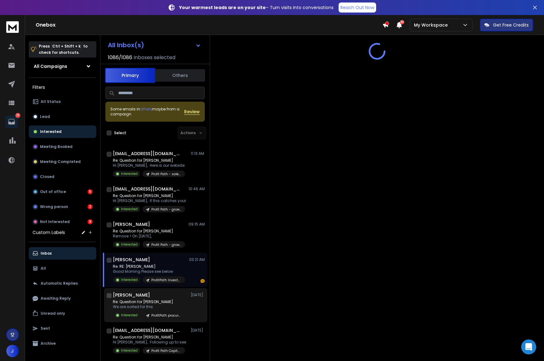
click at [163, 307] on p "We are sorted for this." at bounding box center [149, 306] width 72 height 5
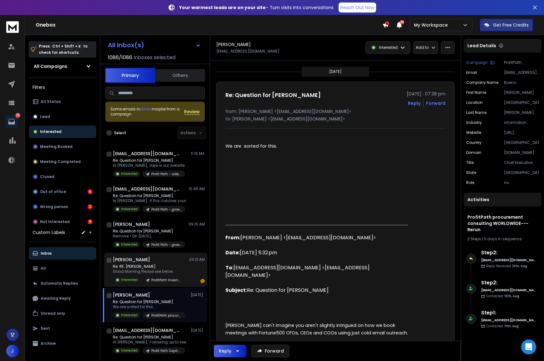
click at [148, 268] on p "Re: RE: [PERSON_NAME]" at bounding box center [149, 266] width 72 height 5
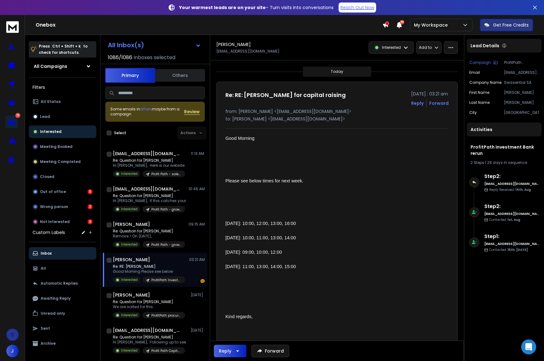
click at [339, 142] on div "Good Morning" at bounding box center [317, 138] width 183 height 7
click at [498, 92] on p "Christopher" at bounding box center [521, 92] width 35 height 5
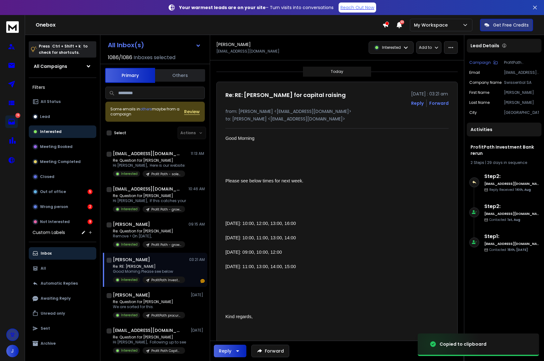
click at [395, 342] on div "Reply Forward" at bounding box center [337, 351] width 254 height 20
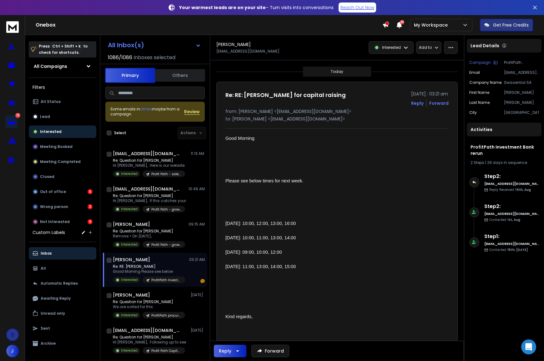
click at [498, 102] on p "Cieslik" at bounding box center [521, 102] width 35 height 5
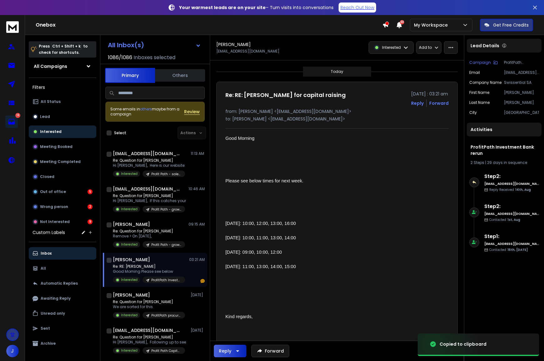
click at [23, 346] on div "16 J" at bounding box center [12, 189] width 25 height 349
click at [498, 83] on p "Swissential SA" at bounding box center [521, 82] width 35 height 5
click at [498, 26] on div "Onebox 50 My Workspace Get Free Credits" at bounding box center [272, 25] width 544 height 20
click at [498, 309] on div "Lead Details Campaign ProfitPath Investment Bank rerun Email ccieslik@swissenti…" at bounding box center [504, 215] width 80 height 361
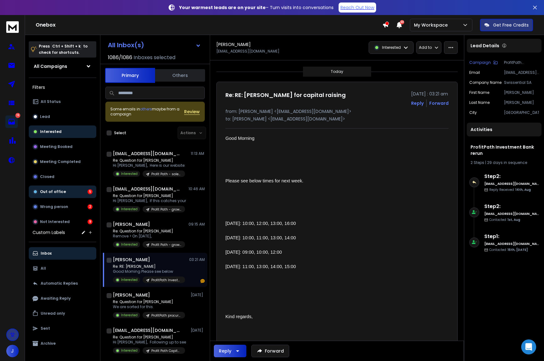
click at [57, 193] on p "Out of office" at bounding box center [53, 191] width 26 height 5
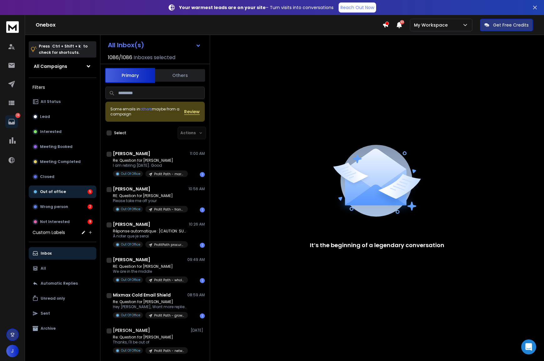
click at [446, 137] on div "It’s the beginning of a legendary conversation" at bounding box center [377, 188] width 334 height 307
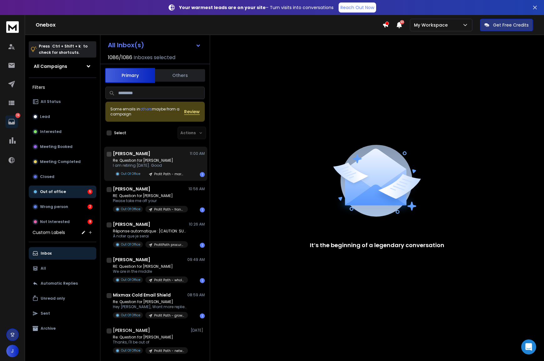
click at [182, 170] on div "Re: Question for Sherry I am retiring tomorrow. Good Out Of Office Profit Path …" at bounding box center [150, 167] width 75 height 19
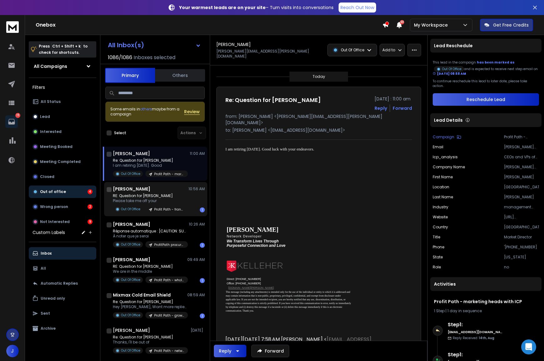
click at [143, 193] on p "RE: Question for [PERSON_NAME]" at bounding box center [150, 195] width 75 height 5
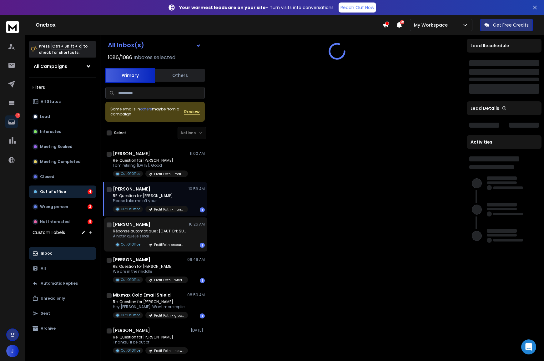
click at [155, 231] on p "Réponse automatique : [CAUTION: SUSPECT SENDER]" at bounding box center [150, 231] width 75 height 5
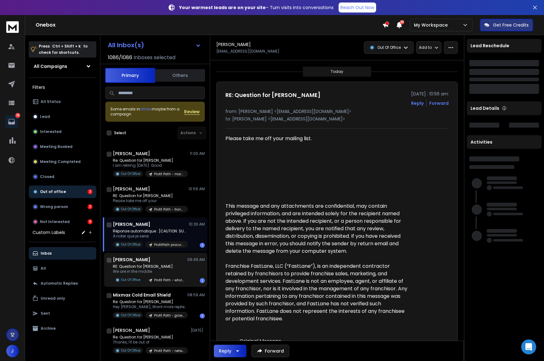
click at [172, 275] on div "RE: Question for James We are in the middle Out Of Office Profit Path - wholesa…" at bounding box center [150, 273] width 75 height 19
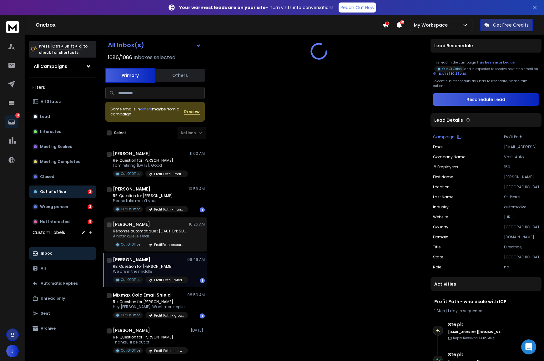
click at [174, 293] on div "Mixmax Cold Email Shield 08:59 AM" at bounding box center [159, 295] width 92 height 6
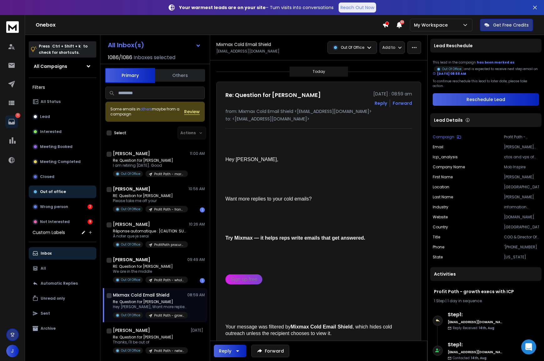
drag, startPoint x: 180, startPoint y: 284, endPoint x: 370, endPoint y: 12, distance: 331.7
click at [181, 283] on div "Jim McMaster 09:49 AM RE: Question for James We are in the middle Out Of Office…" at bounding box center [155, 270] width 103 height 34
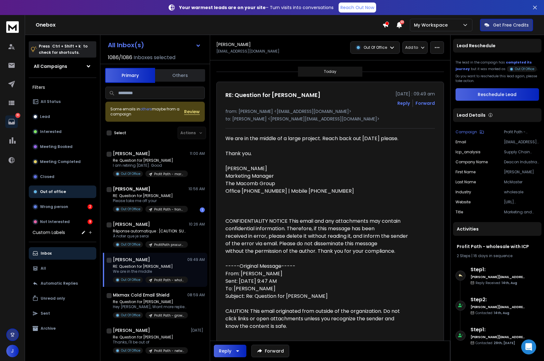
click at [428, 191] on div "RE: Question for James 14 August 2025 : 09:49 am Reply Forward from: Jim McMast…" at bounding box center [331, 299] width 210 height 417
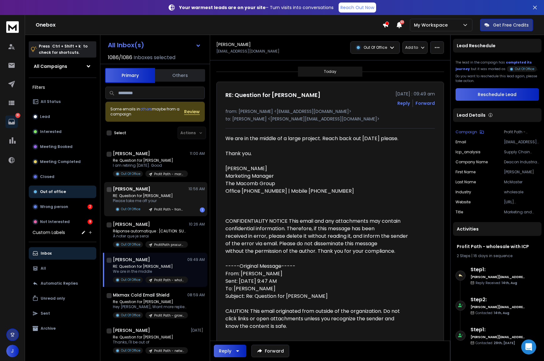
click at [156, 199] on p "Please take me off your" at bounding box center [150, 200] width 75 height 5
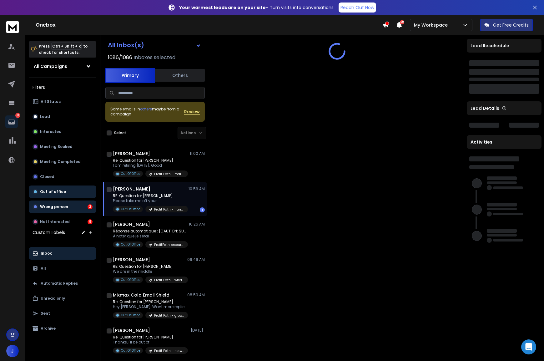
click at [47, 209] on div "Wrong person" at bounding box center [51, 207] width 36 height 6
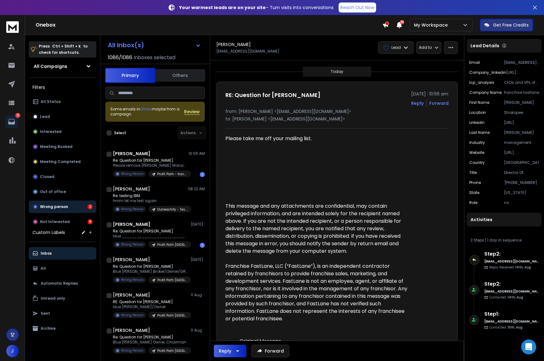
click at [151, 160] on p "Re: Question for [PERSON_NAME]" at bounding box center [150, 160] width 75 height 5
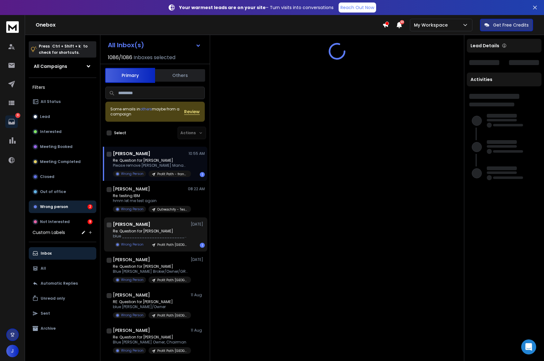
click at [166, 247] on p "Profit Path [GEOGRAPHIC_DATA],[GEOGRAPHIC_DATA],[GEOGRAPHIC_DATA] C-suite Found…" at bounding box center [172, 244] width 30 height 5
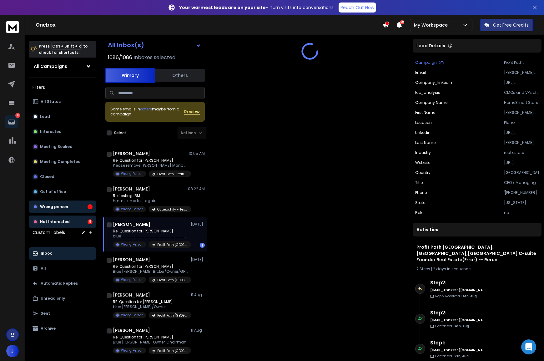
click at [68, 224] on button "Not Interested 9" at bounding box center [63, 222] width 68 height 13
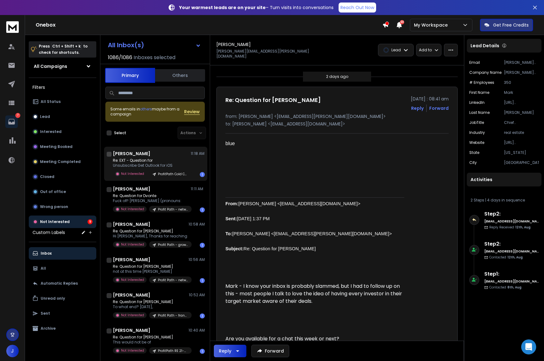
click at [152, 161] on p "Re: EXT - Question for" at bounding box center [150, 160] width 75 height 5
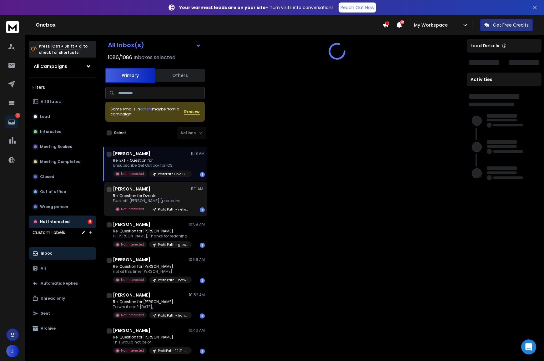
click at [148, 201] on p "Fuck off! [PERSON_NAME] (pronouns:" at bounding box center [150, 200] width 75 height 5
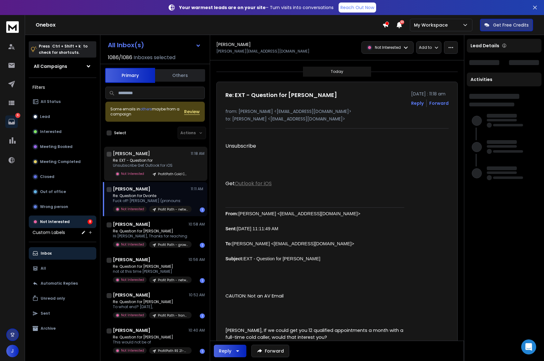
click at [154, 163] on p "Unsubscribe Get Outlook for iOS" at bounding box center [150, 165] width 75 height 5
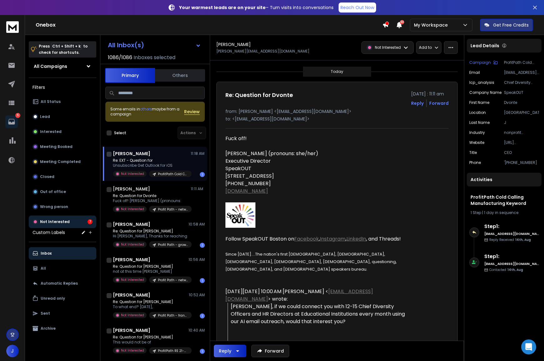
click at [109, 154] on button "button" at bounding box center [109, 154] width 5 height 5
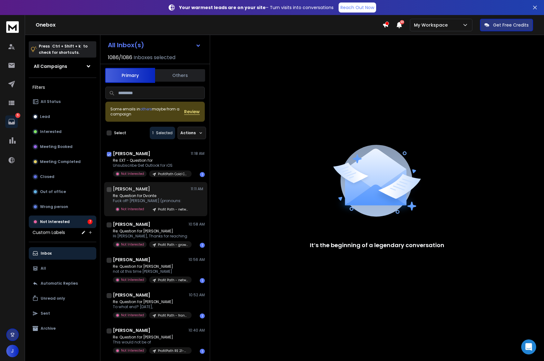
click at [109, 191] on button "button" at bounding box center [109, 189] width 5 height 5
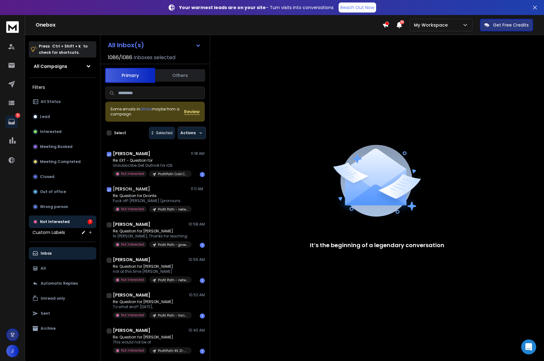
click at [194, 135] on p "Actions" at bounding box center [188, 132] width 15 height 5
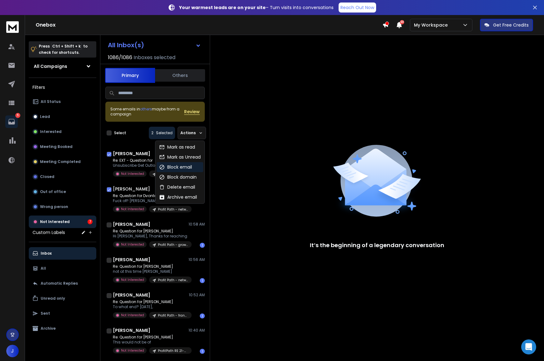
click at [191, 168] on div "Block email" at bounding box center [175, 167] width 33 height 6
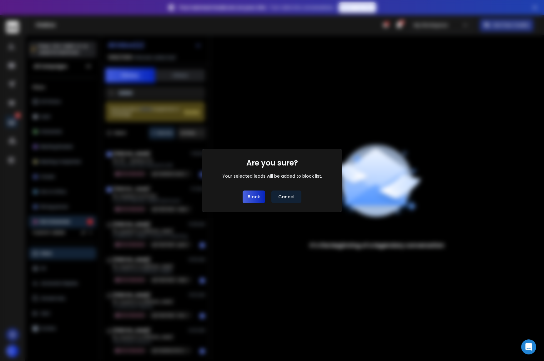
click at [256, 196] on p "Block" at bounding box center [254, 197] width 13 height 6
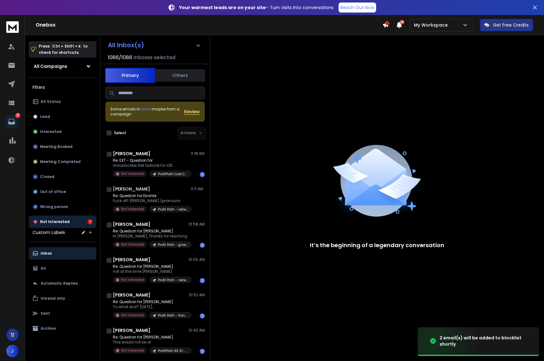
click at [171, 161] on p "Re: EXT - Question for" at bounding box center [150, 160] width 75 height 5
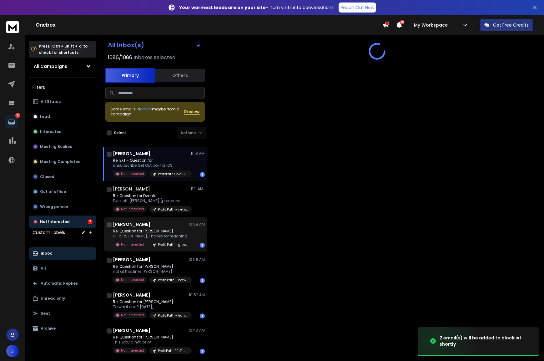
click at [156, 236] on p "Hi [PERSON_NAME], Thanks for reaching" at bounding box center [150, 236] width 75 height 5
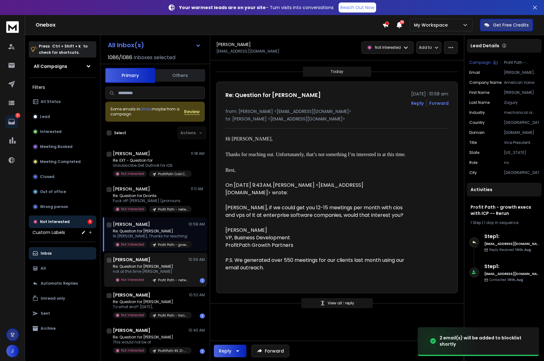
click at [166, 259] on div "David Niebuhr 10:56 AM" at bounding box center [159, 260] width 92 height 6
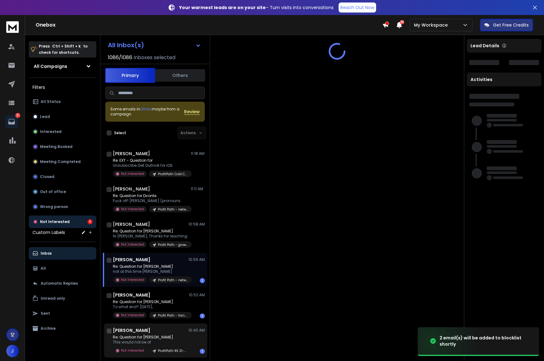
click at [163, 307] on p "To what end? [DATE]," at bounding box center [150, 306] width 75 height 5
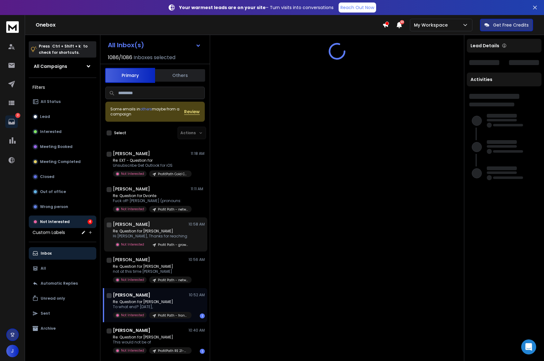
drag, startPoint x: 158, startPoint y: 337, endPoint x: 152, endPoint y: 248, distance: 88.8
click at [158, 337] on p "Re: Question for [PERSON_NAME]" at bounding box center [150, 337] width 75 height 5
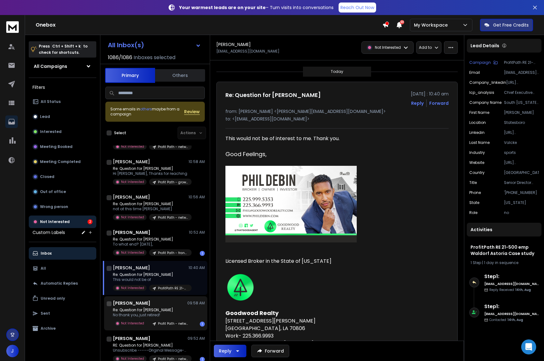
scroll to position [83, 0]
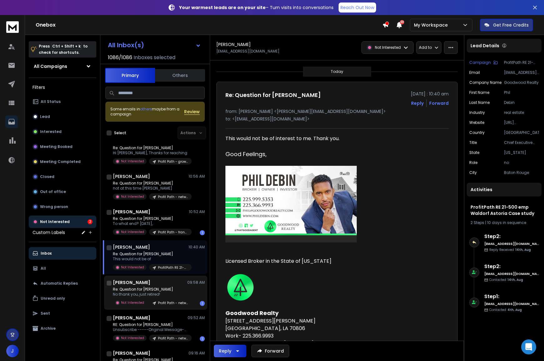
click at [158, 287] on p "Re: Question for [PERSON_NAME]" at bounding box center [150, 289] width 75 height 5
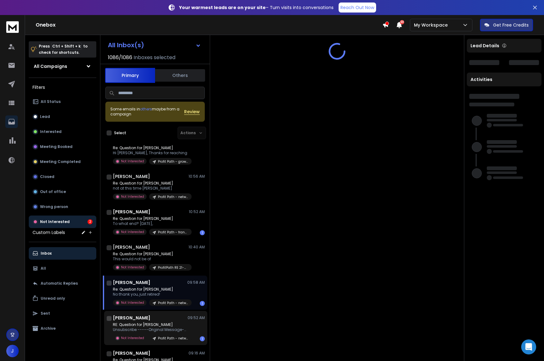
click at [165, 313] on div "Earl Wilkinson 09:52 AM RE: Question for Earl Unsubscribe -----Original Message…" at bounding box center [155, 328] width 103 height 34
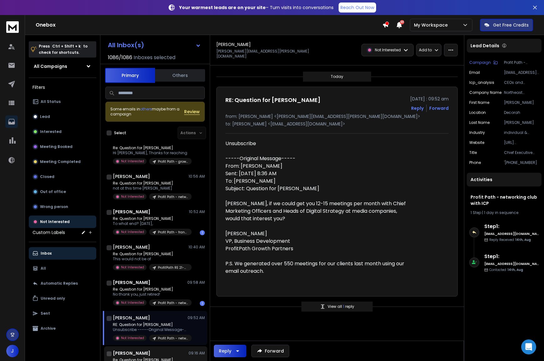
scroll to position [208, 0]
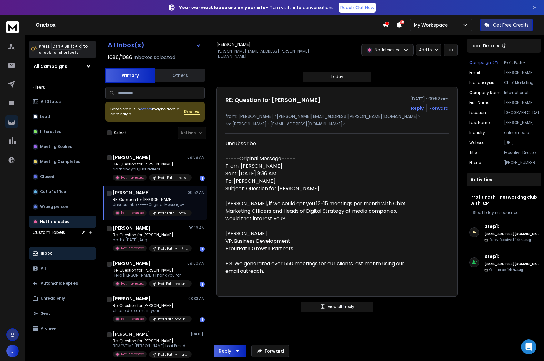
click at [165, 219] on div "Earl Wilkinson 09:52 AM RE: Question for Earl Unsubscribe -----Original Message…" at bounding box center [155, 203] width 103 height 34
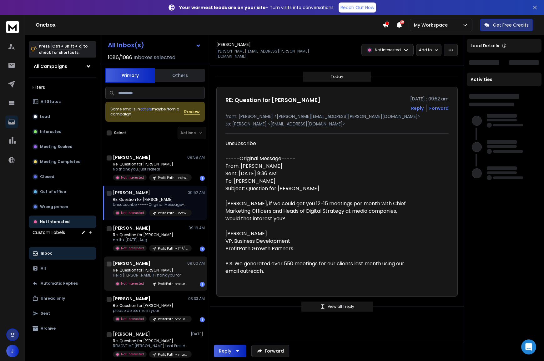
click at [160, 269] on p "Re: Question for [PERSON_NAME]" at bounding box center [150, 270] width 75 height 5
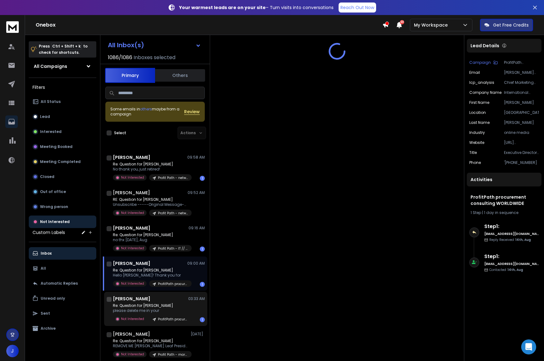
click at [161, 304] on p "Re: Question for [PERSON_NAME]" at bounding box center [150, 305] width 75 height 5
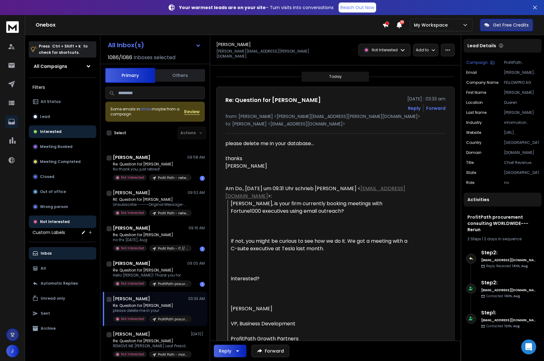
click at [42, 133] on p "Interested" at bounding box center [51, 131] width 22 height 5
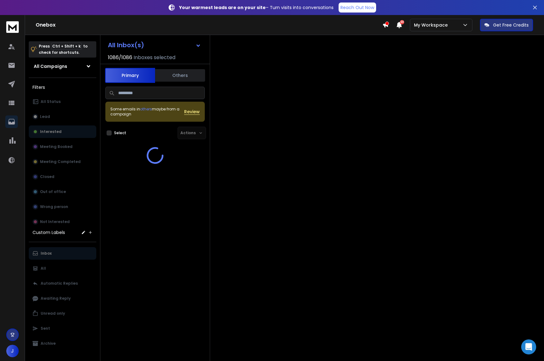
scroll to position [0, 0]
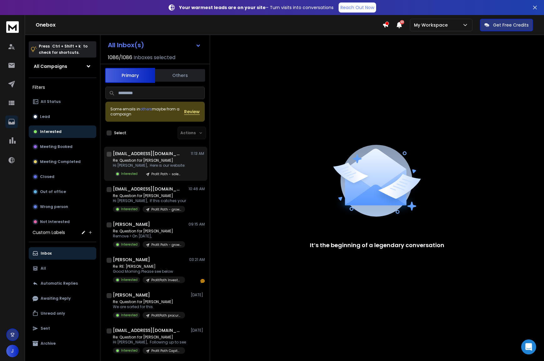
click at [188, 165] on div "Re: Question for Ken Hi Ken, Here is our website: Interested Profit Path - sale…" at bounding box center [159, 167] width 92 height 19
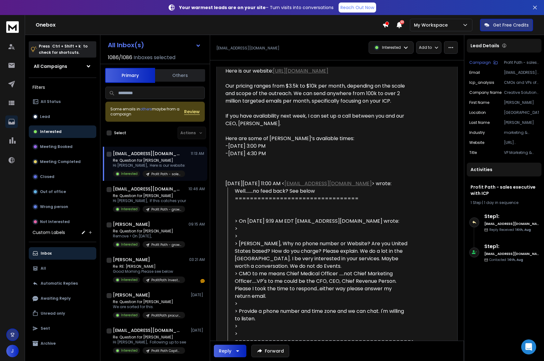
scroll to position [83, 0]
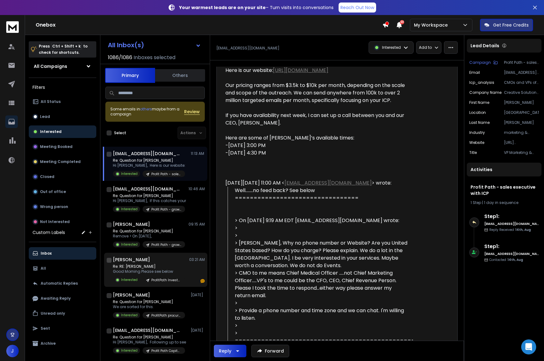
click at [148, 266] on p "Re: RE: [PERSON_NAME]" at bounding box center [149, 266] width 72 height 5
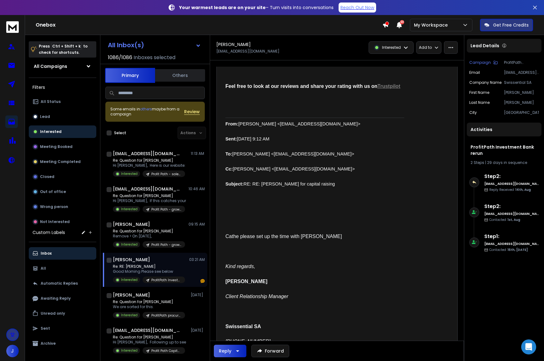
scroll to position [501, 0]
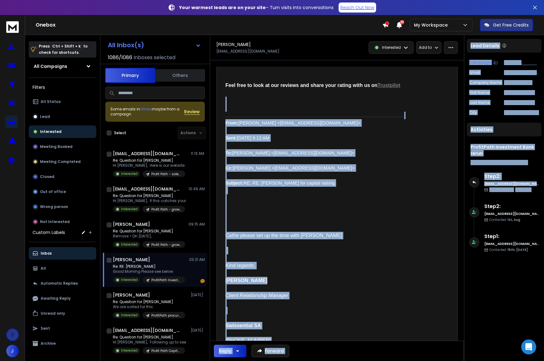
drag, startPoint x: 462, startPoint y: 151, endPoint x: 465, endPoint y: 203, distance: 52.3
click at [465, 207] on div "All Inbox(s) 1086 / 1086 Inboxes selected Primary Others Some emails in others …" at bounding box center [322, 215] width 444 height 361
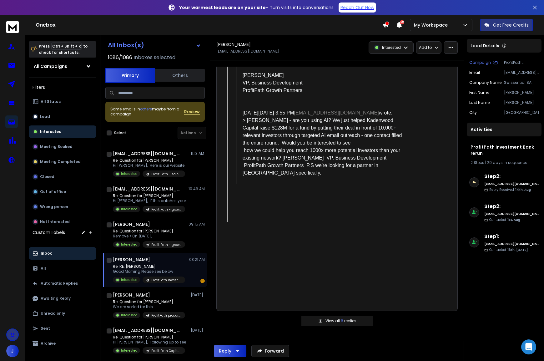
scroll to position [2029, 0]
drag, startPoint x: 69, startPoint y: 131, endPoint x: 44, endPoint y: 2, distance: 132.1
click at [69, 131] on button "Interested" at bounding box center [63, 131] width 68 height 13
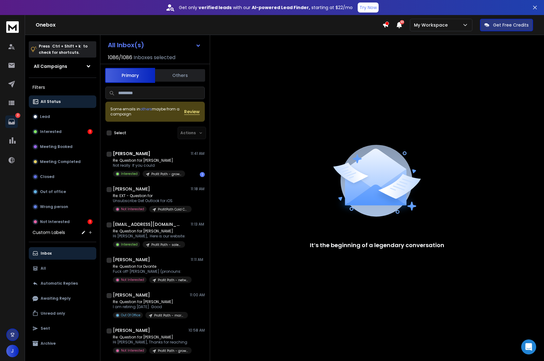
click at [294, 154] on div "It’s the beginning of a legendary conversation" at bounding box center [377, 188] width 334 height 307
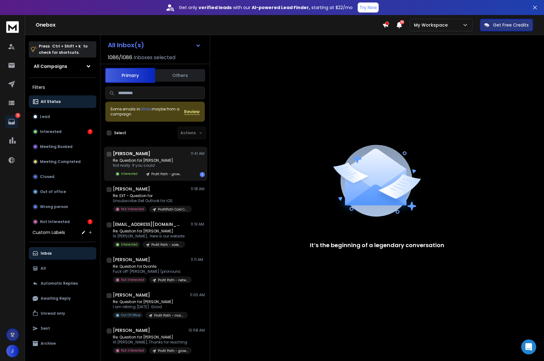
click at [167, 161] on p "Re: Question for [PERSON_NAME]" at bounding box center [149, 160] width 72 height 5
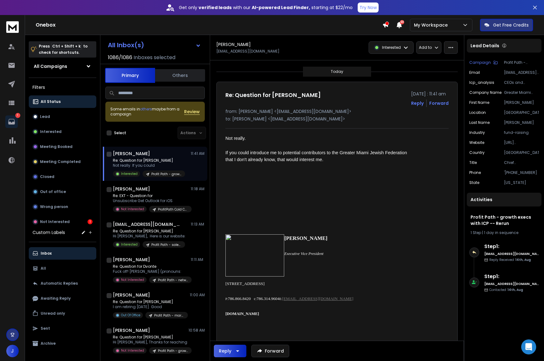
click at [17, 351] on div "1 J" at bounding box center [12, 189] width 25 height 349
